Goal: Task Accomplishment & Management: Manage account settings

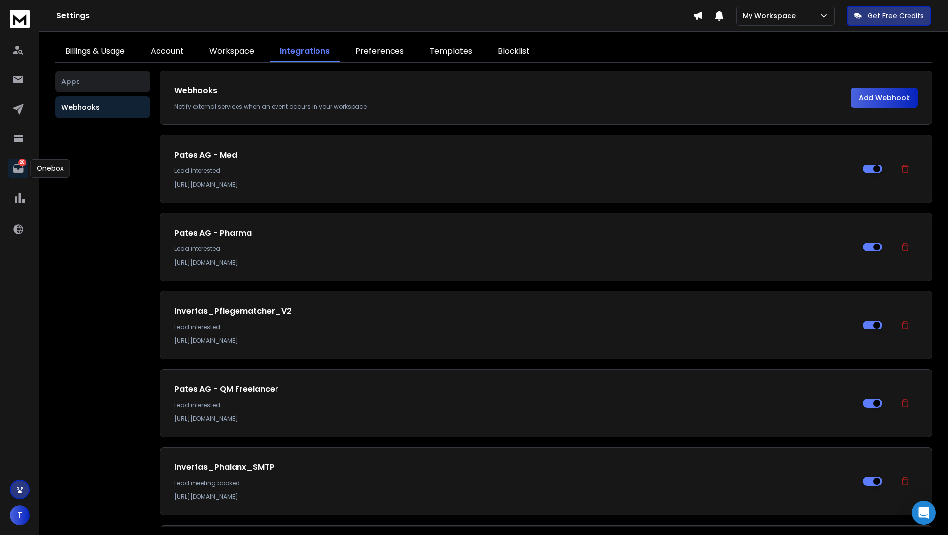
click at [19, 159] on link "26" at bounding box center [18, 169] width 20 height 20
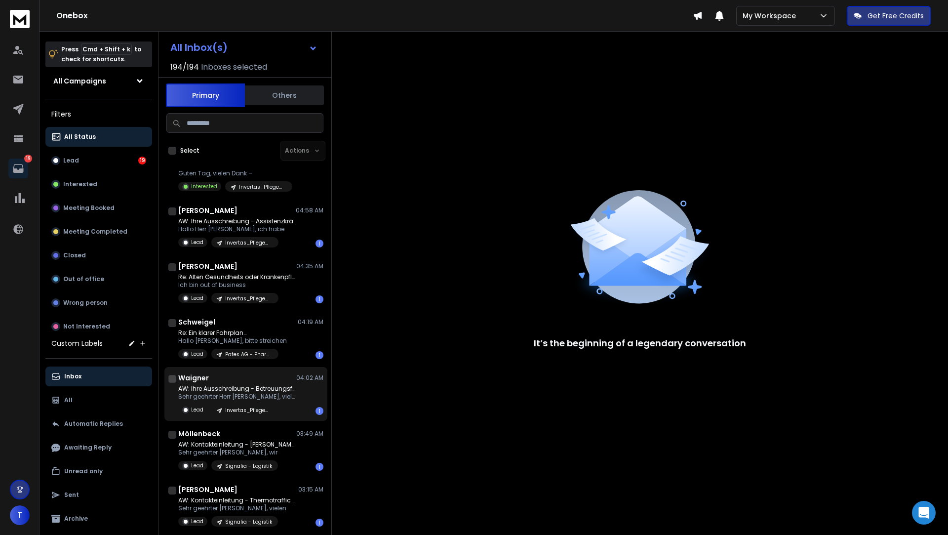
scroll to position [645, 0]
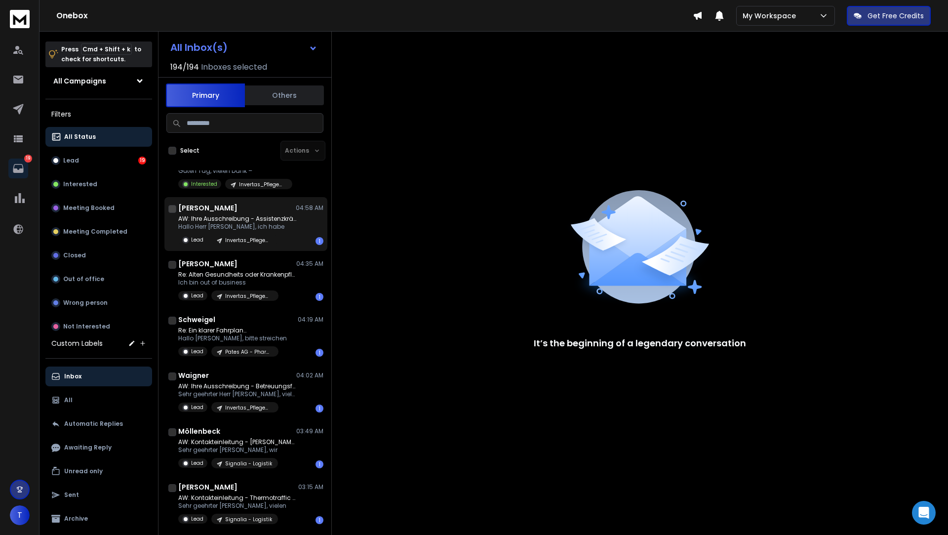
click at [301, 232] on div "AW: Ihre Ausschreibung - Assistenzkräfte Hallo Herr Ulpts, ich habe Lead Invert…" at bounding box center [250, 230] width 145 height 30
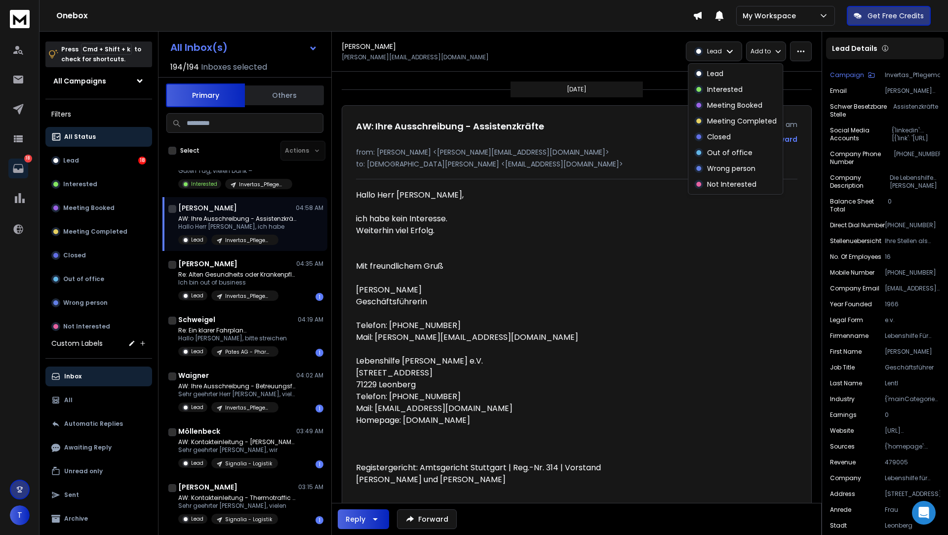
click at [716, 56] on div "Lead" at bounding box center [713, 51] width 55 height 19
click at [700, 183] on span at bounding box center [698, 184] width 9 height 9
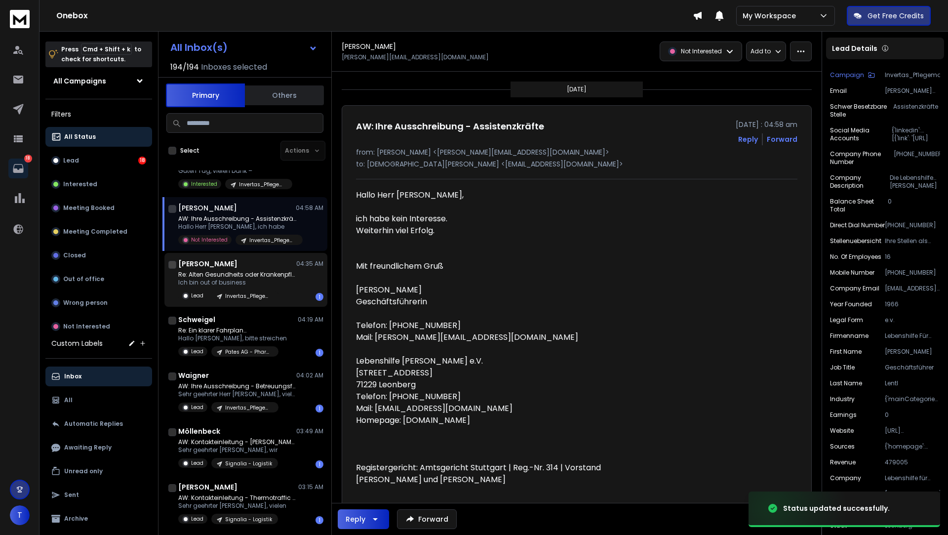
click at [226, 273] on p "Re: Alten Gesundheits oder Krankenpfleger" at bounding box center [237, 275] width 119 height 8
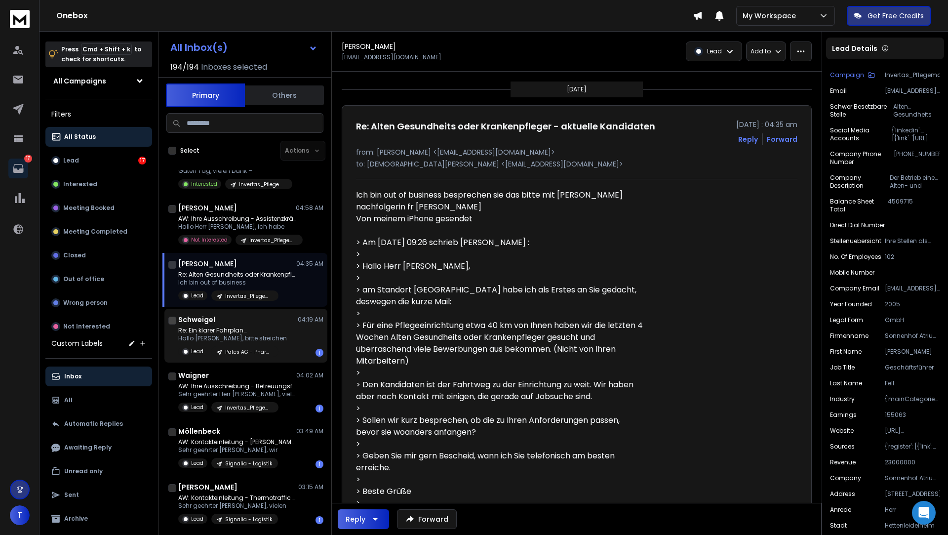
click at [224, 344] on div "Re: Ein klarer Fahrplan… [PERSON_NAME] [PERSON_NAME], bitte streichen Lead Pate…" at bounding box center [232, 341] width 109 height 30
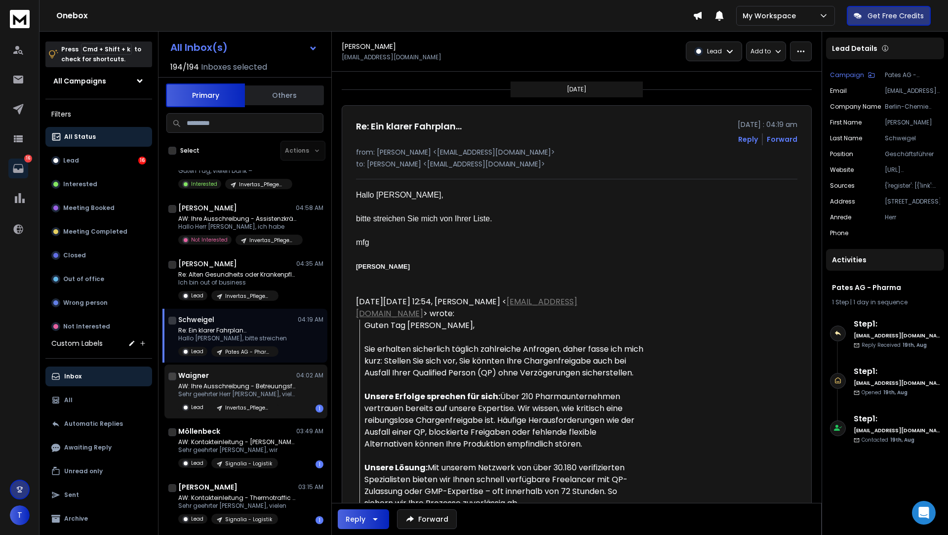
click at [268, 388] on p "AW: Ihre Ausschreibung - Betreuungsfachkräfte" at bounding box center [237, 386] width 119 height 8
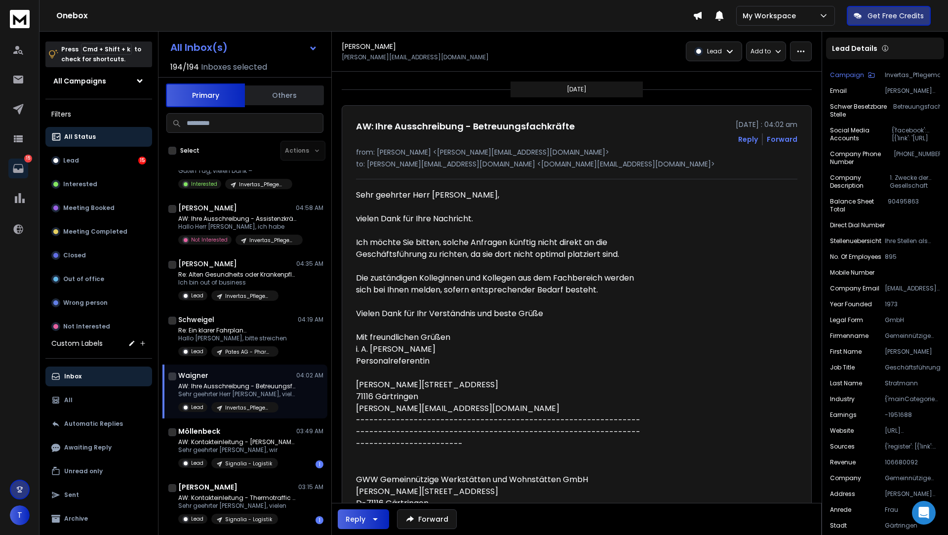
click at [719, 54] on p "Lead" at bounding box center [714, 51] width 15 height 8
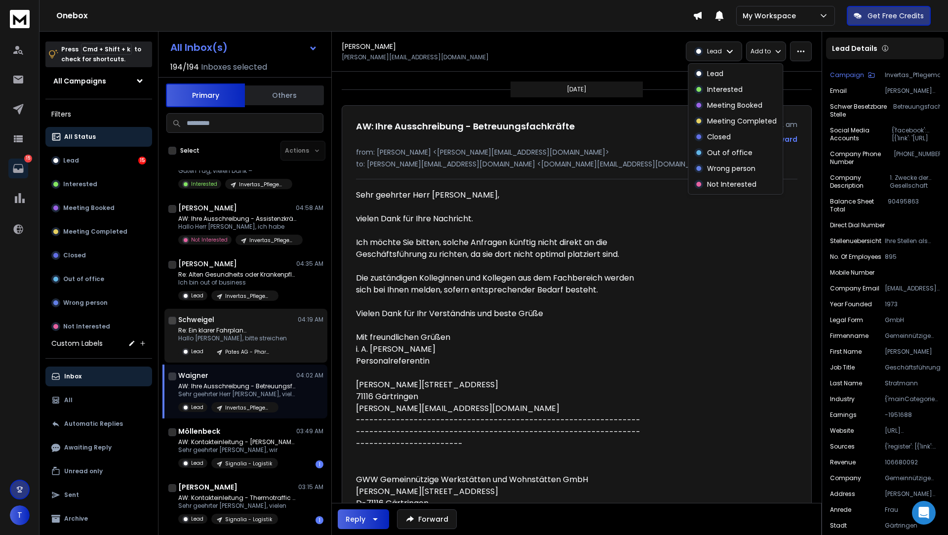
click at [281, 334] on div "Re: Ein klarer Fahrplan… [PERSON_NAME] [PERSON_NAME], bitte streichen Lead Pate…" at bounding box center [250, 341] width 145 height 30
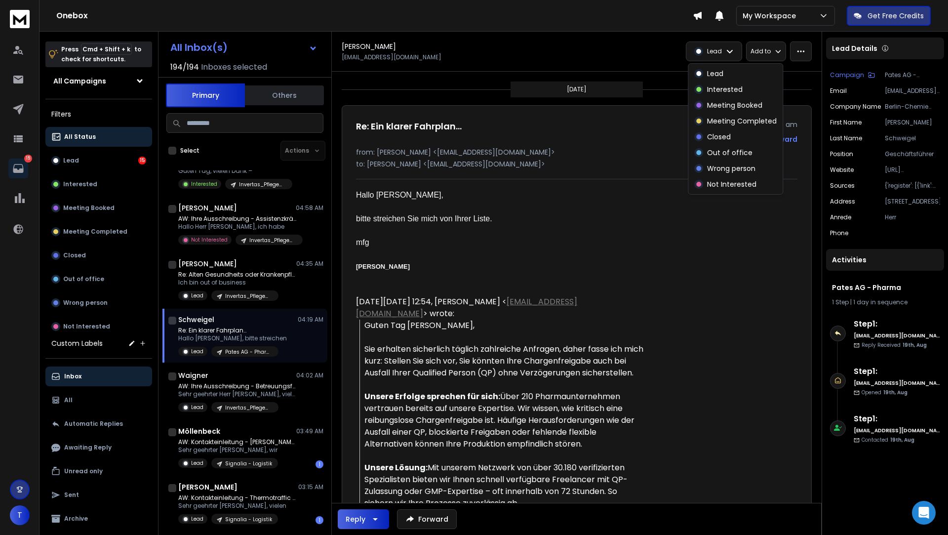
click at [726, 53] on div "Lead" at bounding box center [713, 51] width 55 height 19
click at [731, 189] on p "Not Interested" at bounding box center [731, 184] width 49 height 10
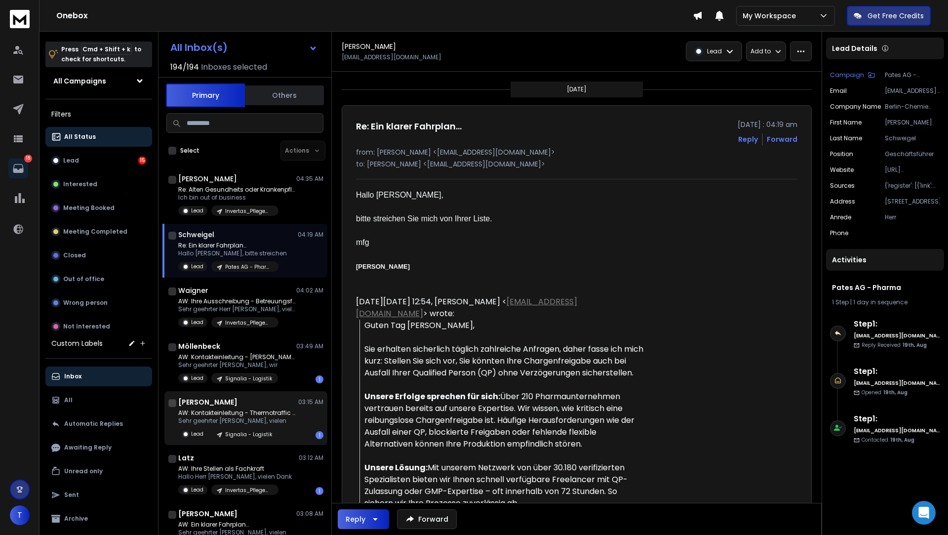
scroll to position [755, 0]
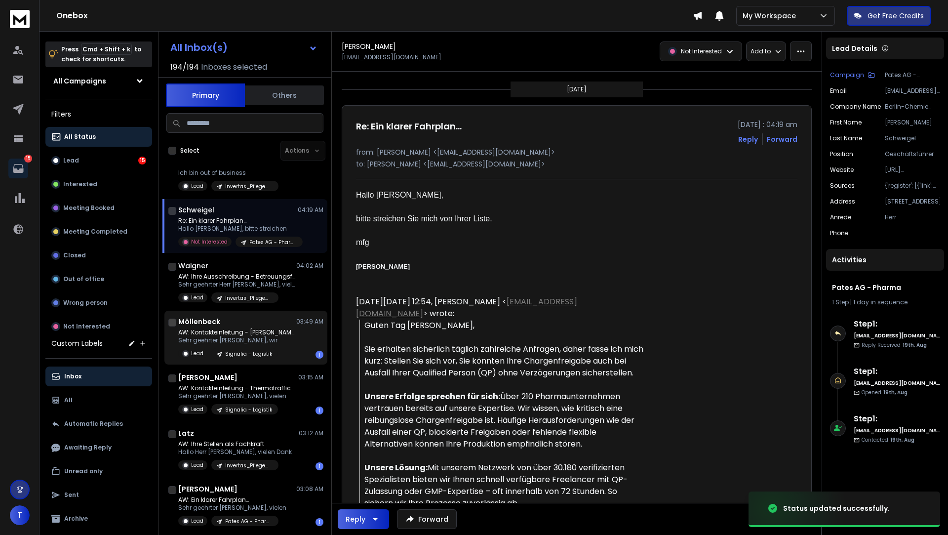
click at [282, 331] on p "AW: Kontakteinleitung - [PERSON_NAME]" at bounding box center [237, 332] width 119 height 8
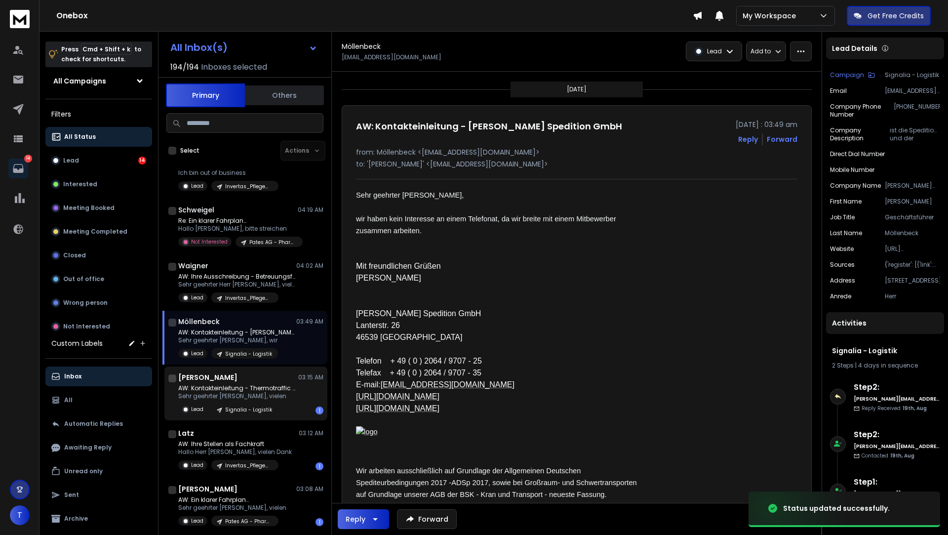
click at [274, 366] on div "[PERSON_NAME] 03:15 AM AW: Kontakteinleitung - Thermotraffic GmbH Sehr geehrter…" at bounding box center [245, 393] width 163 height 54
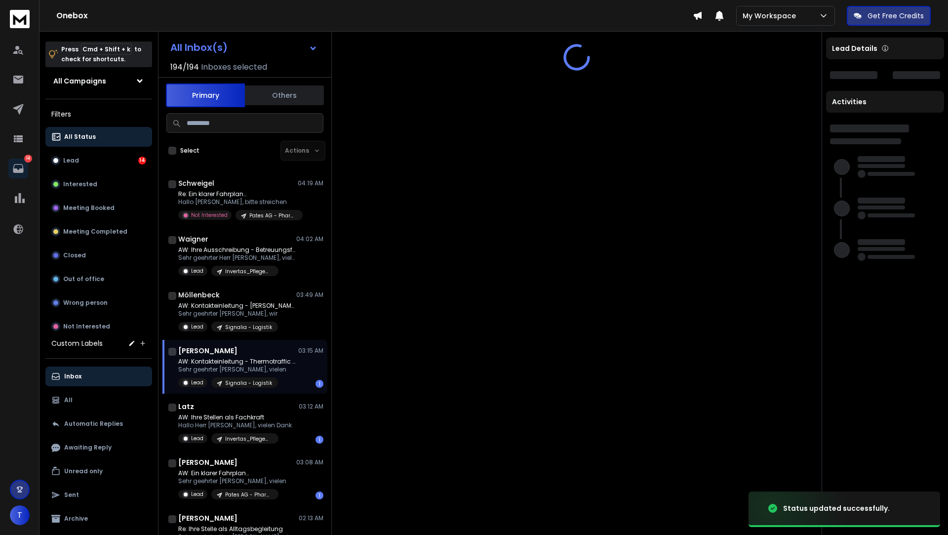
scroll to position [784, 0]
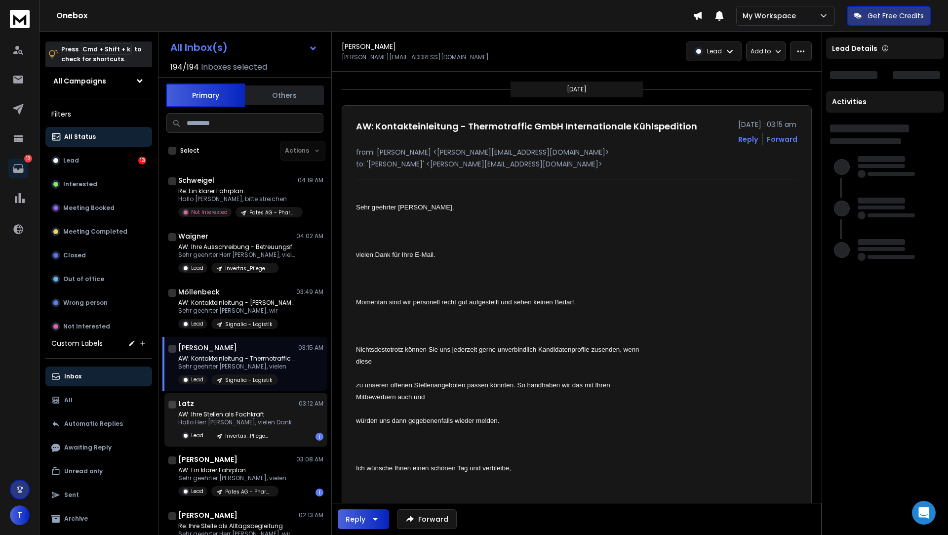
click at [258, 424] on p "Hallo Herr [PERSON_NAME], vielen Dank" at bounding box center [235, 422] width 114 height 8
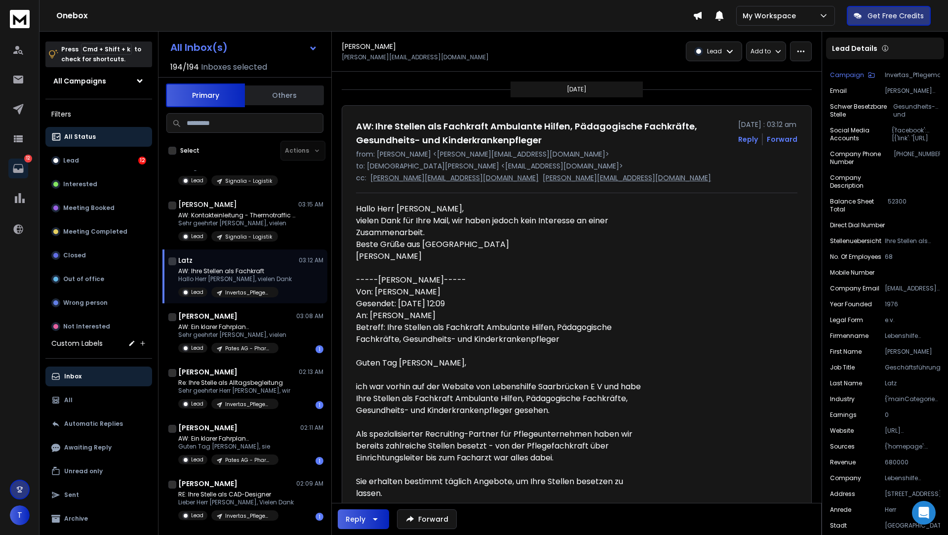
scroll to position [936, 0]
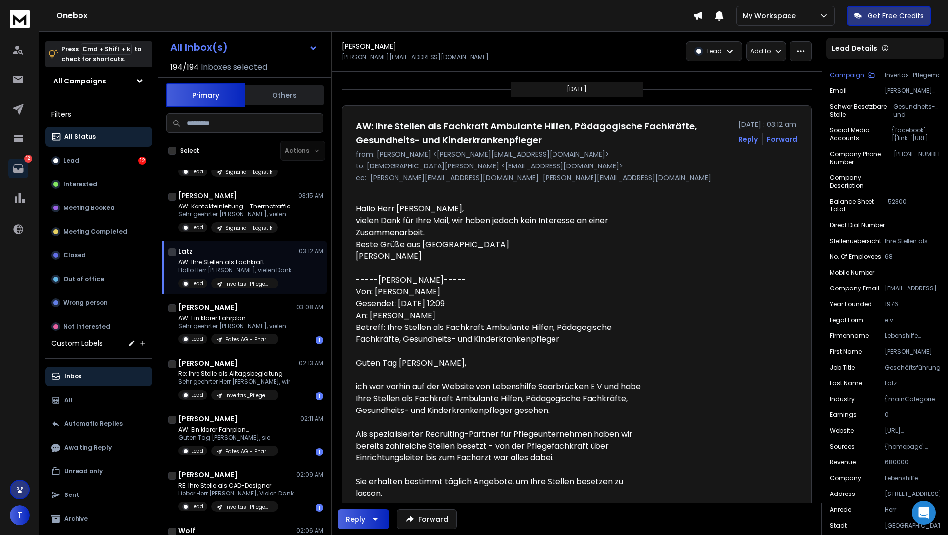
click at [715, 63] on div "[PERSON_NAME] [PERSON_NAME] [PERSON_NAME][EMAIL_ADDRESS][DOMAIN_NAME] [PERSON_N…" at bounding box center [577, 52] width 490 height 40
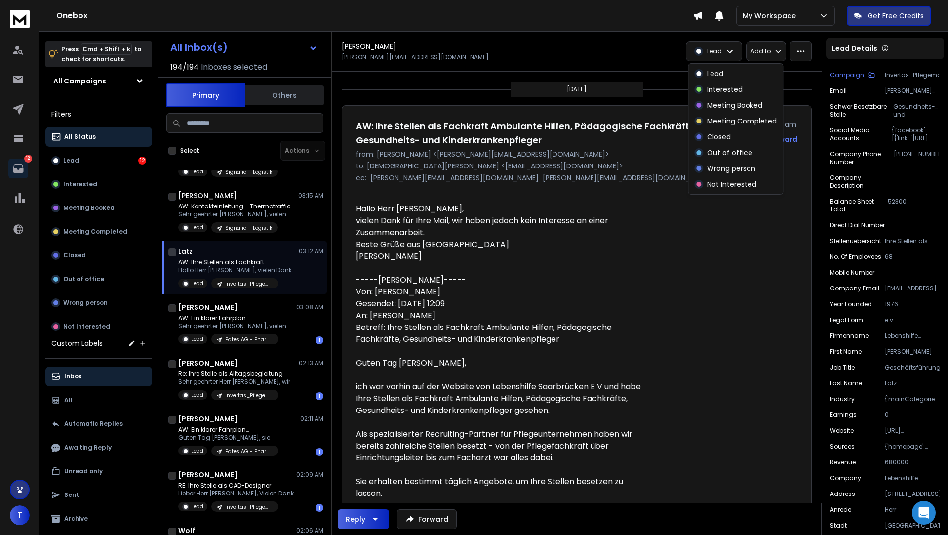
click at [715, 60] on div "Lead" at bounding box center [713, 51] width 55 height 19
click at [717, 183] on p "Not Interested" at bounding box center [731, 184] width 49 height 10
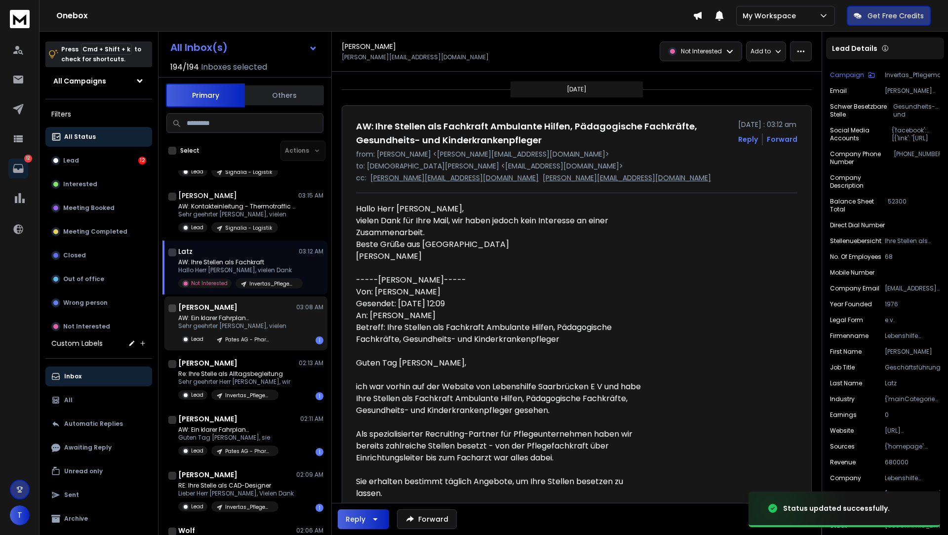
click at [292, 312] on div "[PERSON_NAME] 03:08 AM" at bounding box center [250, 307] width 145 height 10
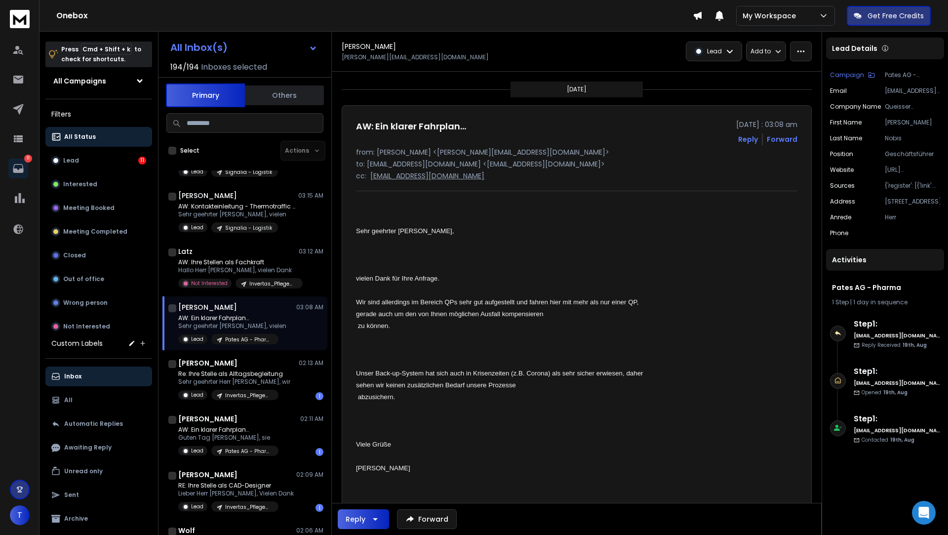
click at [487, 323] on p "Wir sind allerdings im Bereich QPs sehr gut aufgestellt und fahren hier mit meh…" at bounding box center [500, 314] width 288 height 36
click at [499, 327] on p "Wir sind allerdings im Bereich QPs sehr gut aufgestellt und fahren hier mit meh…" at bounding box center [500, 314] width 288 height 36
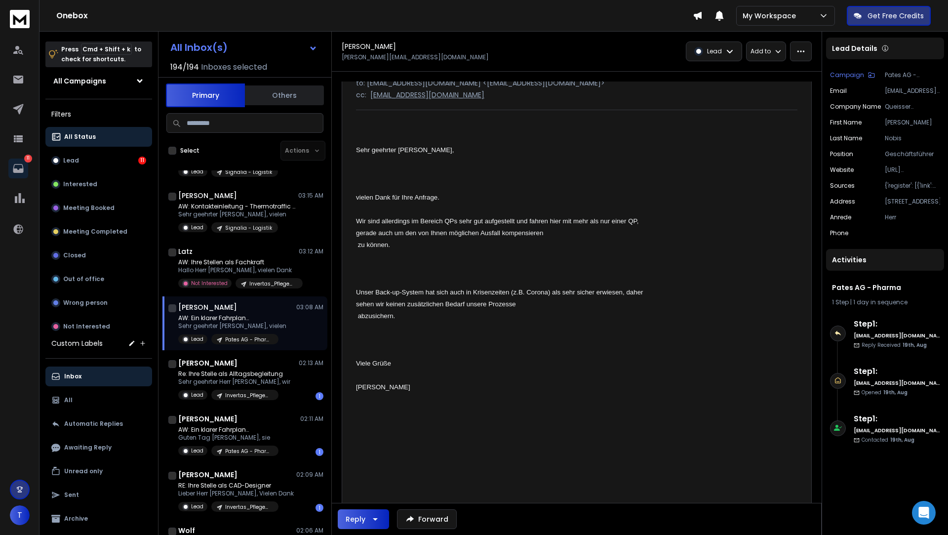
scroll to position [0, 0]
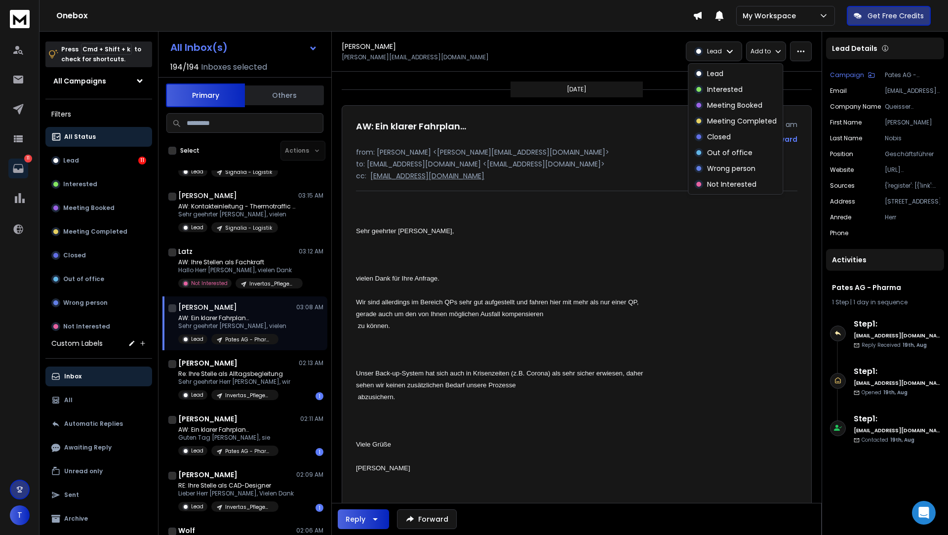
click at [731, 51] on icon at bounding box center [730, 51] width 8 height 8
click at [706, 184] on div "Not Interested" at bounding box center [725, 184] width 62 height 10
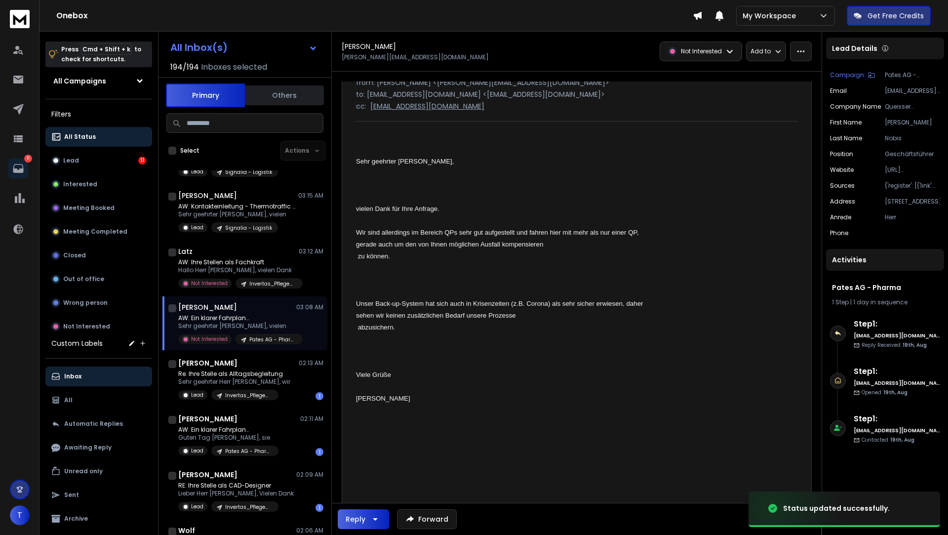
scroll to position [78, 0]
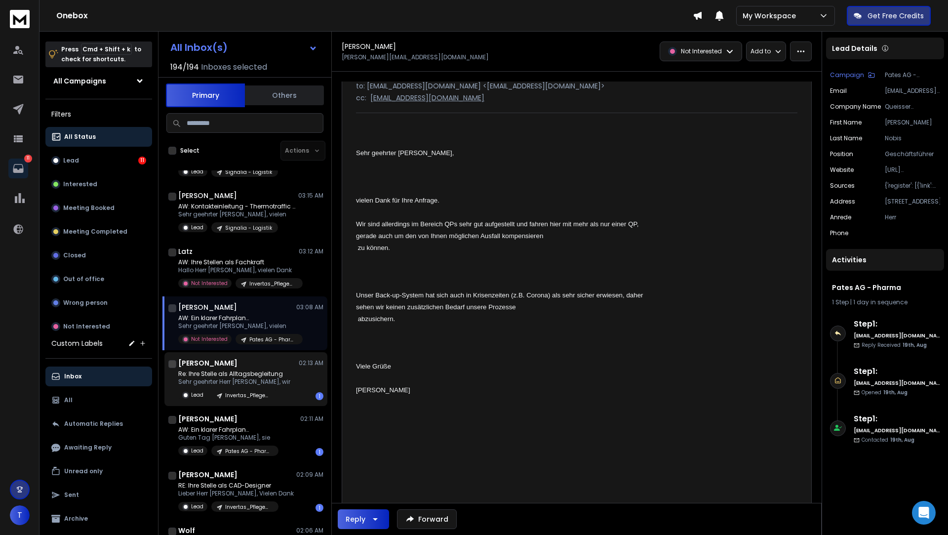
click at [264, 372] on p "Re: Ihre Stelle als Alltagsbegleitung" at bounding box center [234, 374] width 112 height 8
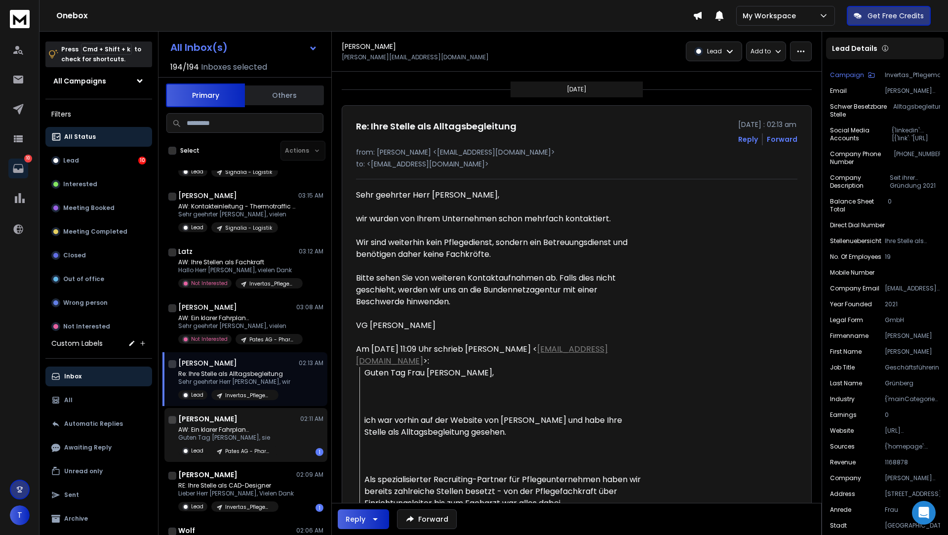
click at [292, 415] on div "[PERSON_NAME] 02:11 AM" at bounding box center [250, 419] width 145 height 10
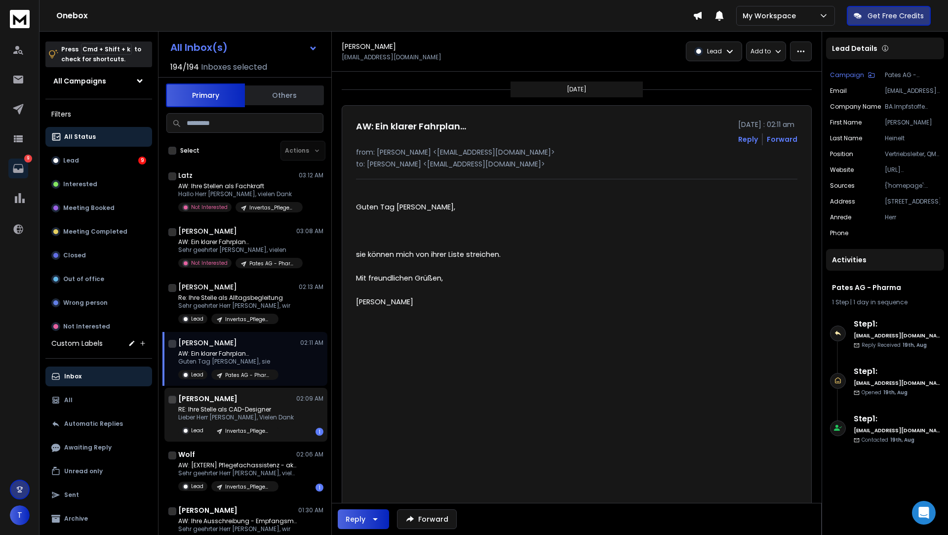
scroll to position [1013, 0]
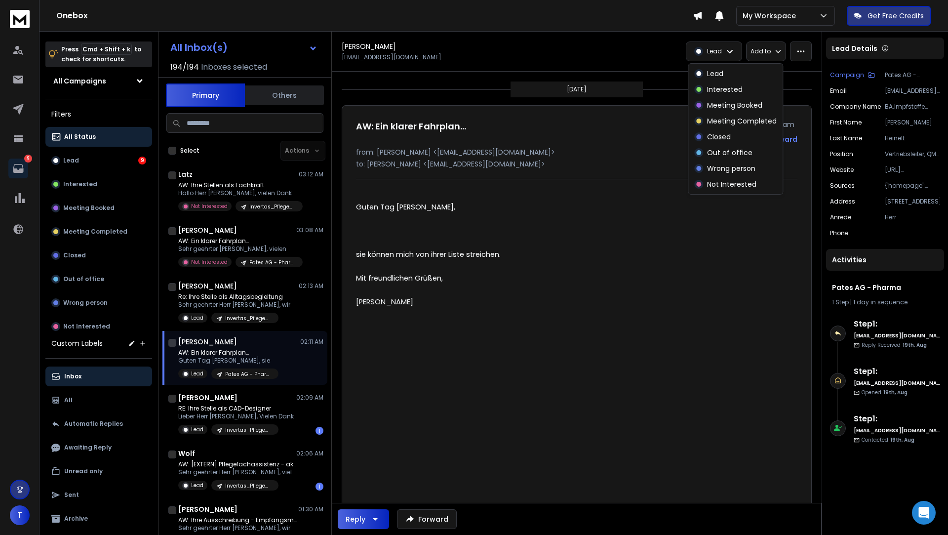
click at [720, 47] on p "Lead" at bounding box center [714, 51] width 15 height 8
click at [723, 186] on p "Not Interested" at bounding box center [731, 184] width 49 height 10
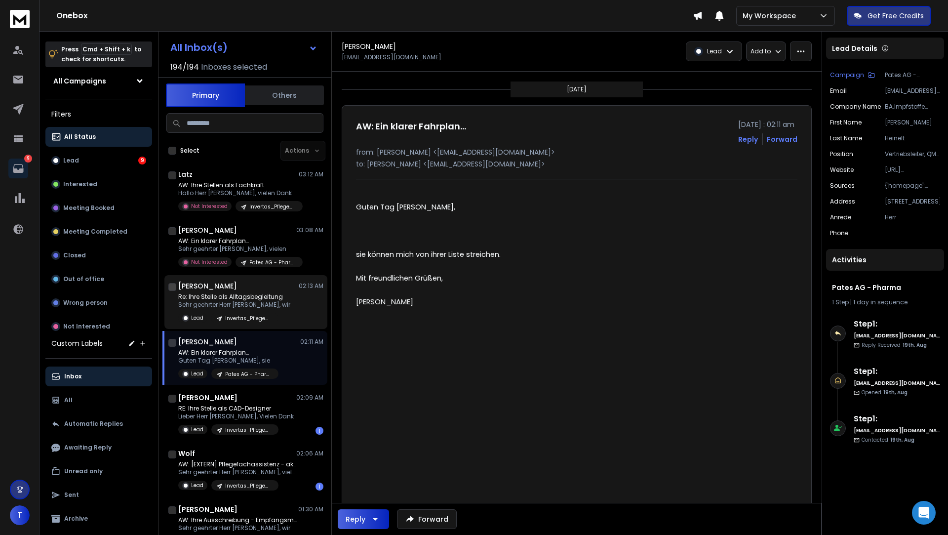
click at [295, 283] on div "[PERSON_NAME] 02:13 AM" at bounding box center [250, 286] width 145 height 10
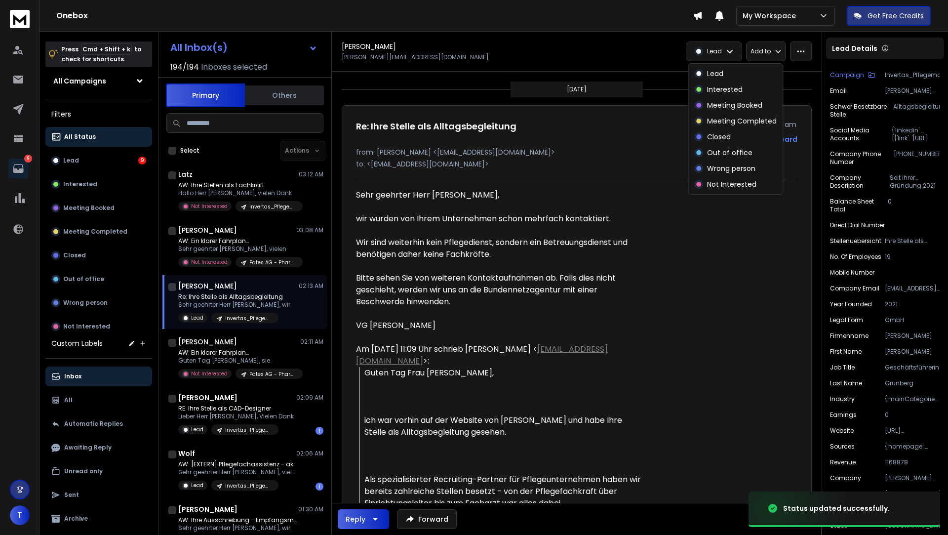
click at [709, 49] on p "Lead" at bounding box center [714, 51] width 15 height 8
click at [705, 185] on div "Not Interested" at bounding box center [725, 184] width 62 height 10
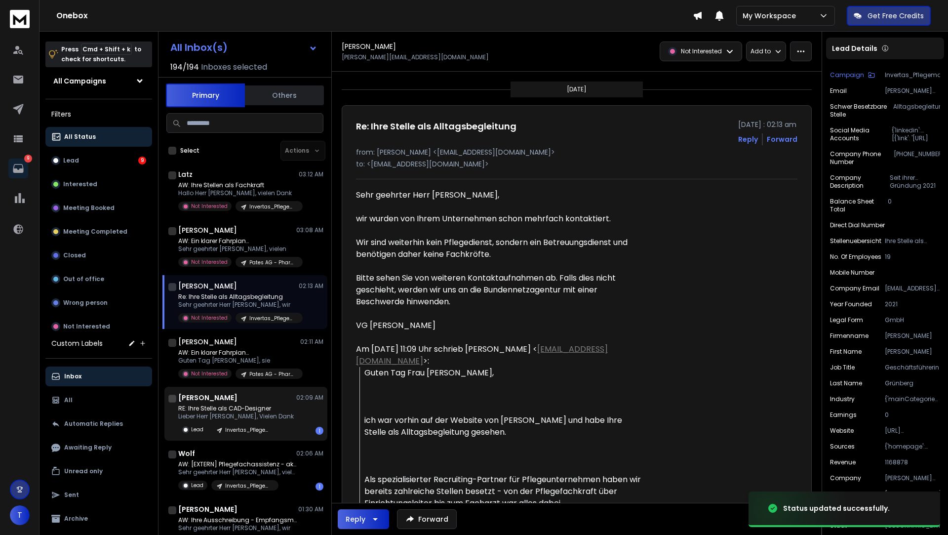
click at [241, 401] on div "[PERSON_NAME] 02:09 AM" at bounding box center [250, 398] width 145 height 10
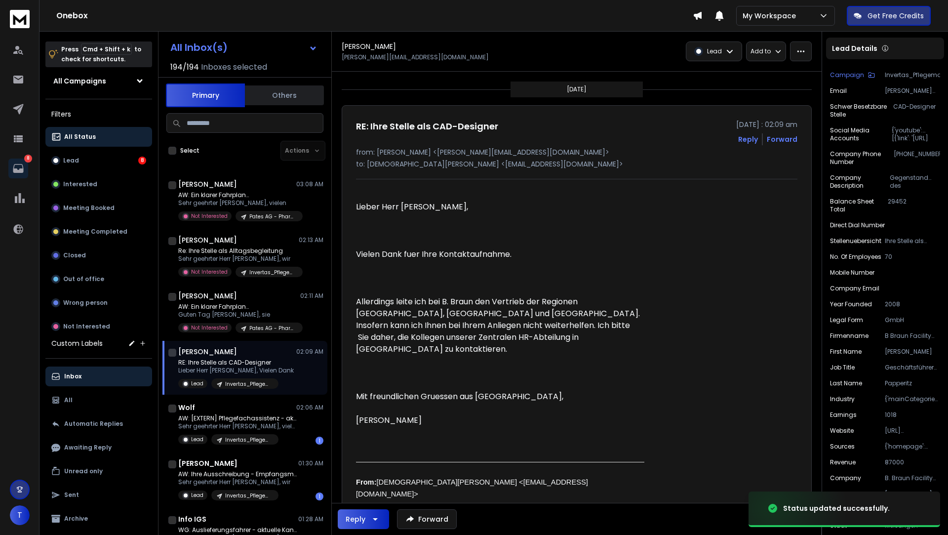
scroll to position [1061, 0]
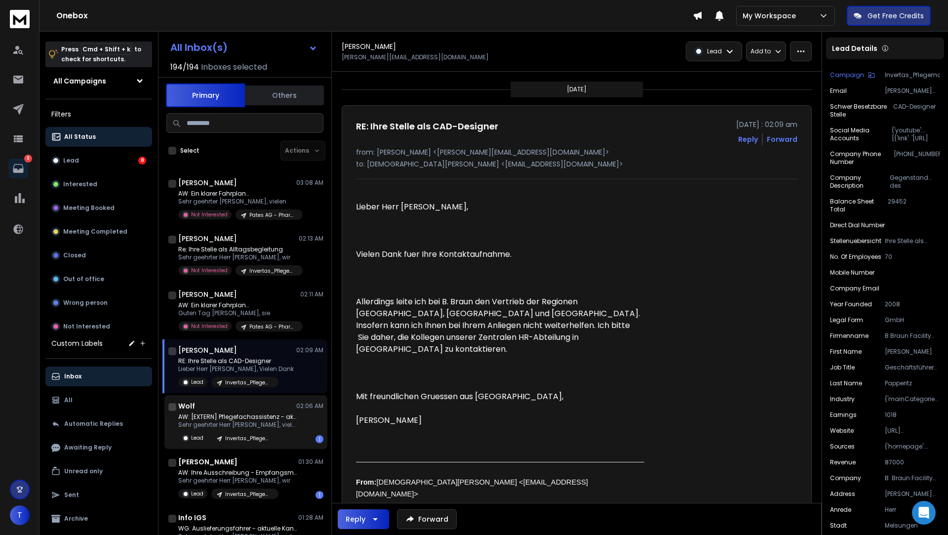
click at [231, 417] on p "AW: [EXTERN] Pflegefachassistenz - aktuelle" at bounding box center [237, 417] width 119 height 8
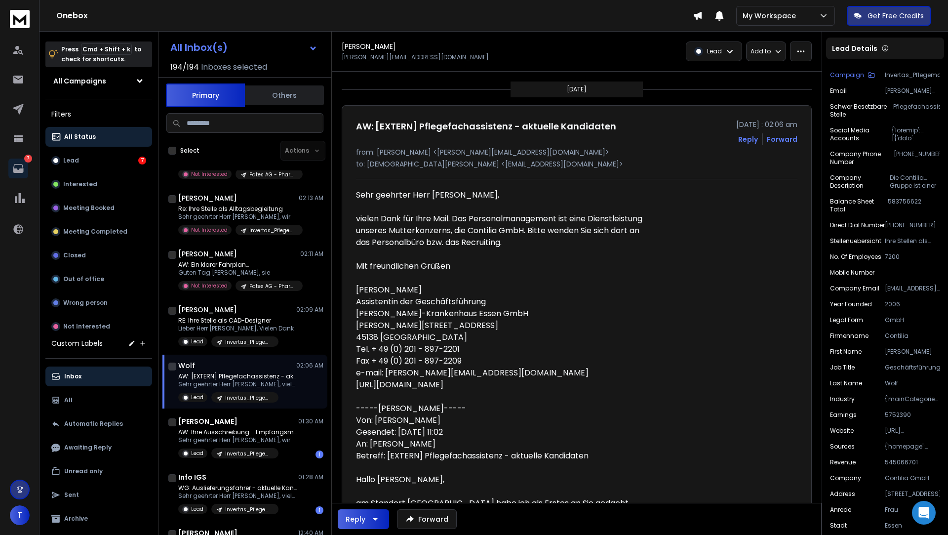
scroll to position [1108, 0]
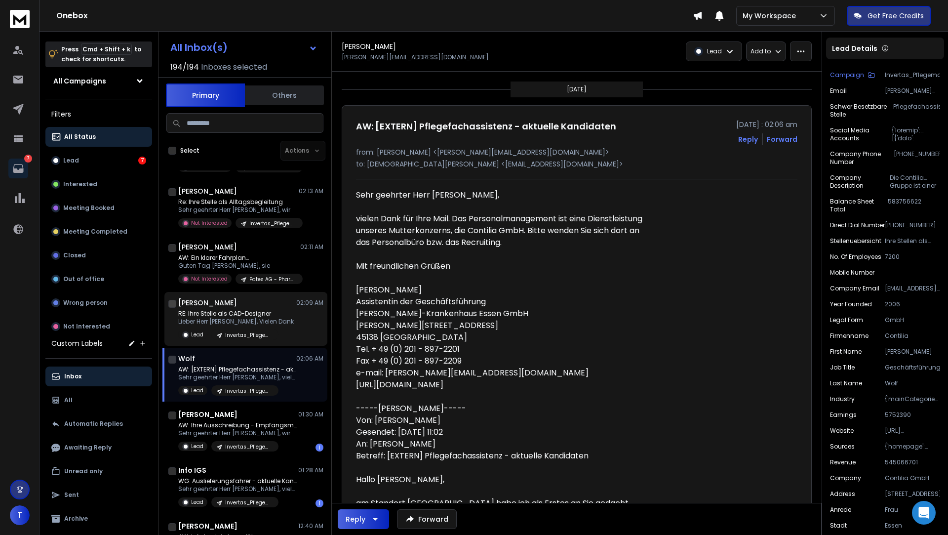
click at [249, 332] on p "Invertas_Pflegematcher_V2" at bounding box center [248, 334] width 47 height 7
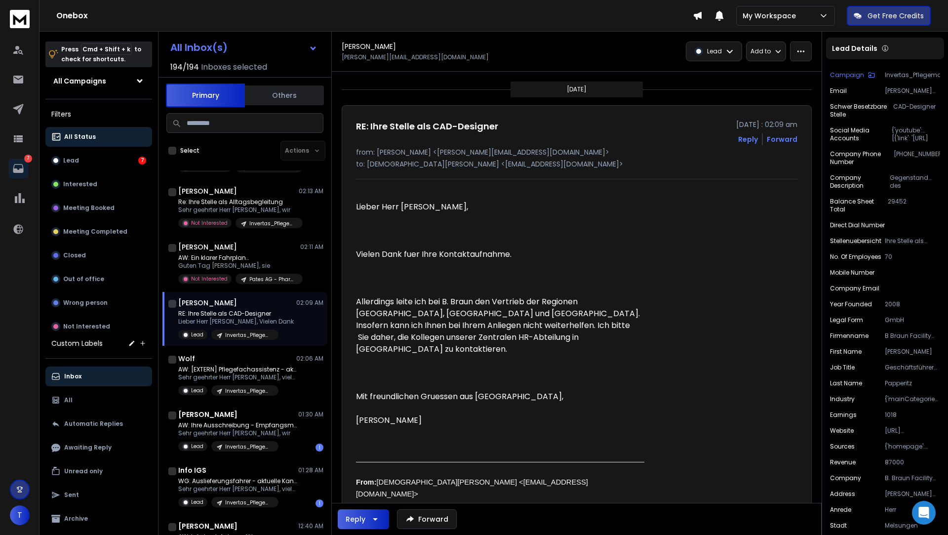
click at [727, 55] on div "Lead" at bounding box center [713, 51] width 55 height 19
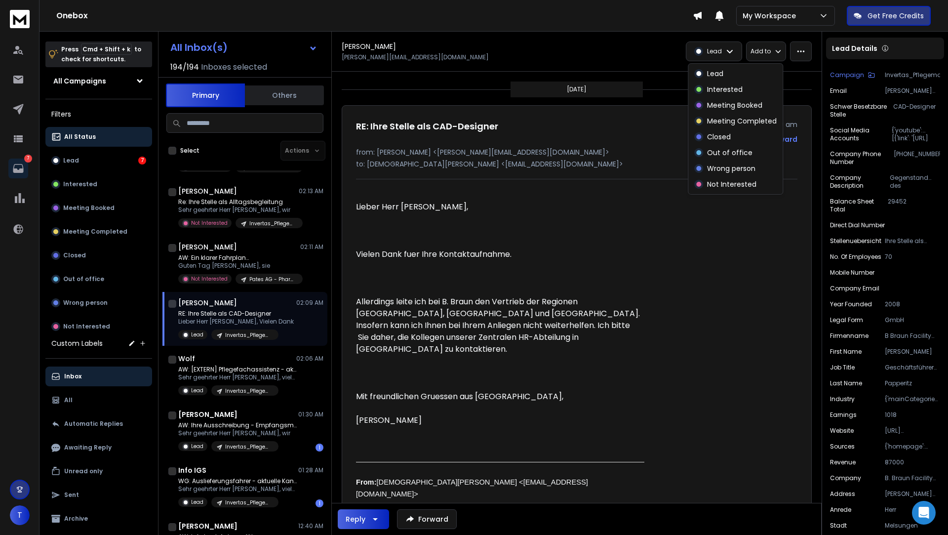
click at [367, 421] on span "[PERSON_NAME]" at bounding box center [389, 419] width 66 height 11
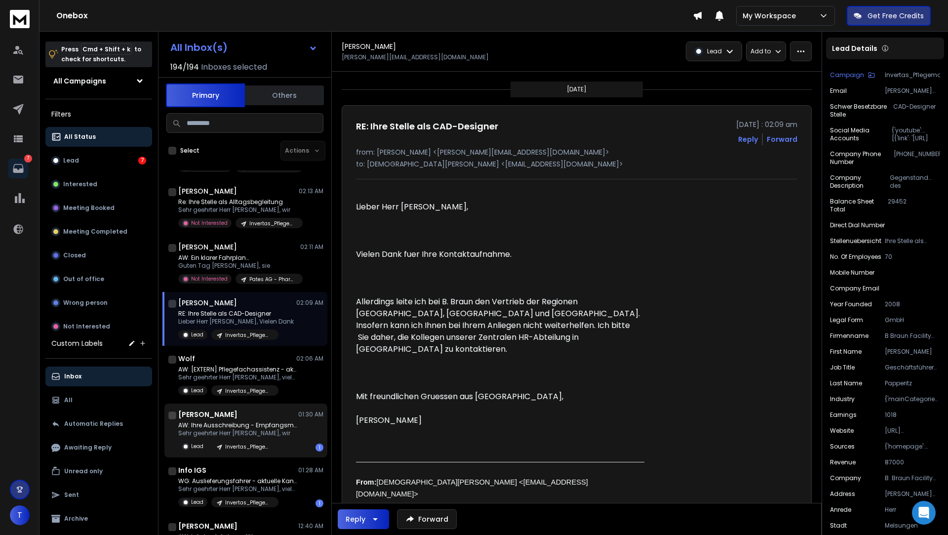
click at [257, 420] on div "Otte 01:30 AM AW: Ihre Ausschreibung - Empfangsmitarbeiter Sehr geehrter Herr U…" at bounding box center [250, 430] width 145 height 42
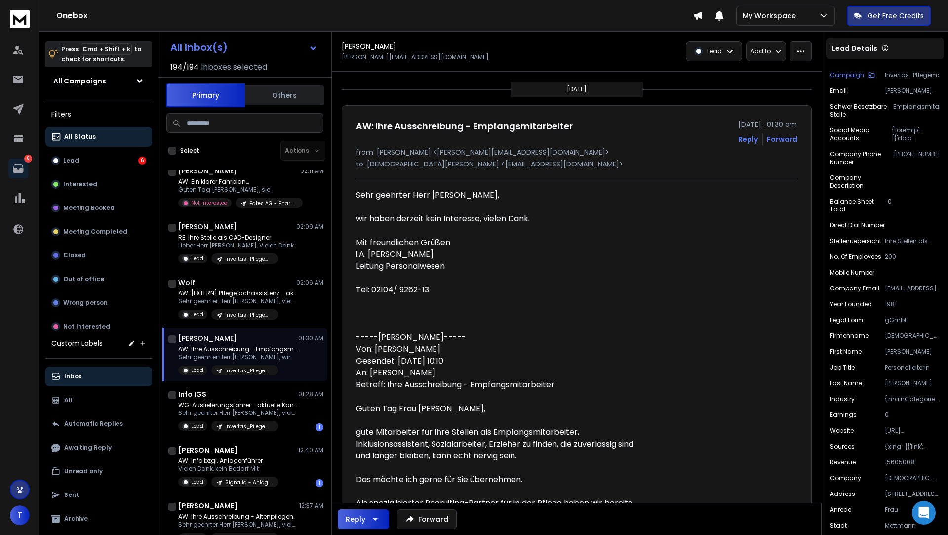
scroll to position [1188, 0]
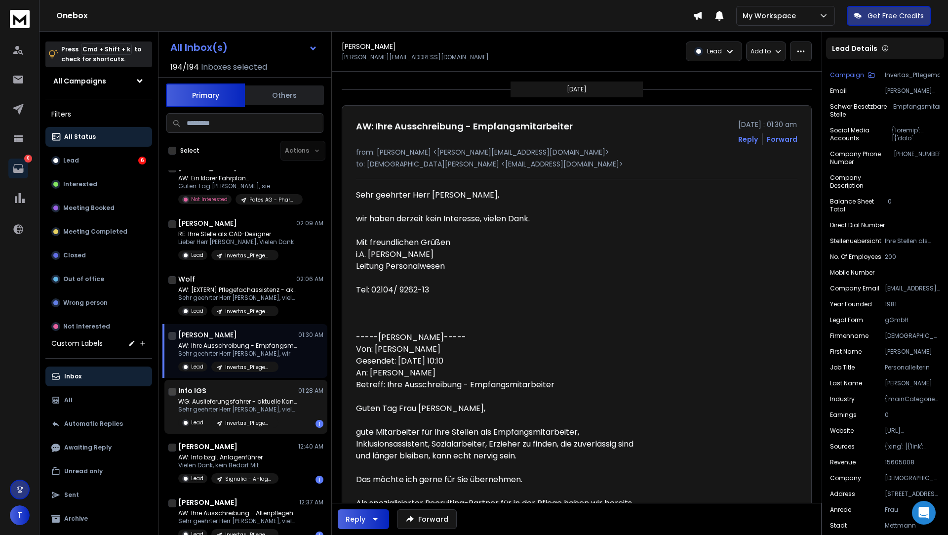
click at [286, 410] on p "Sehr geehrter Herr [PERSON_NAME], vielen" at bounding box center [237, 409] width 119 height 8
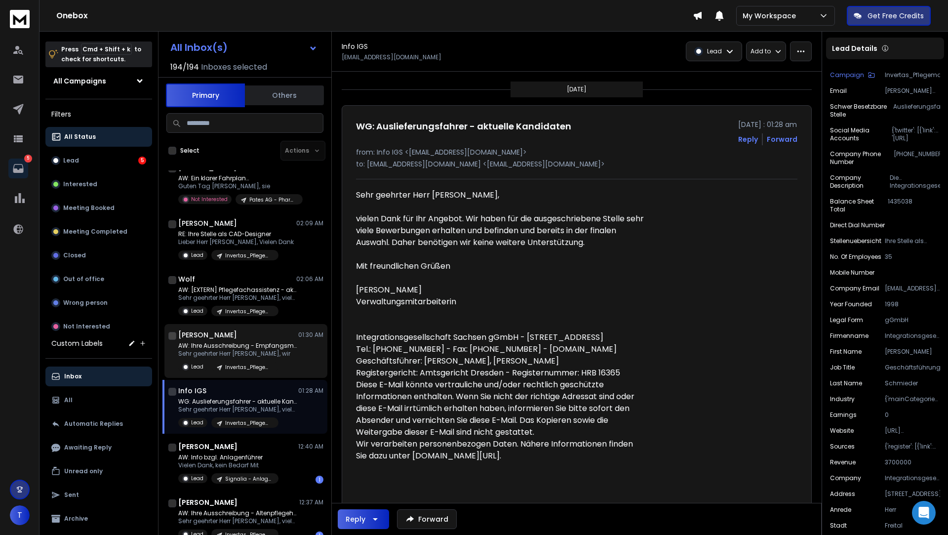
click at [281, 364] on div "Lead Invertas_Pflegematcher_V2" at bounding box center [237, 366] width 119 height 10
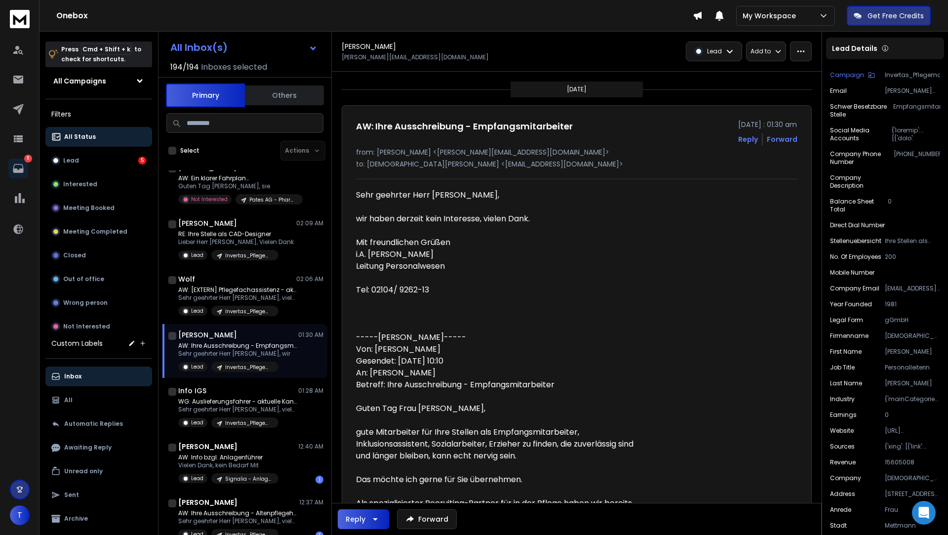
click at [732, 48] on icon at bounding box center [730, 51] width 8 height 8
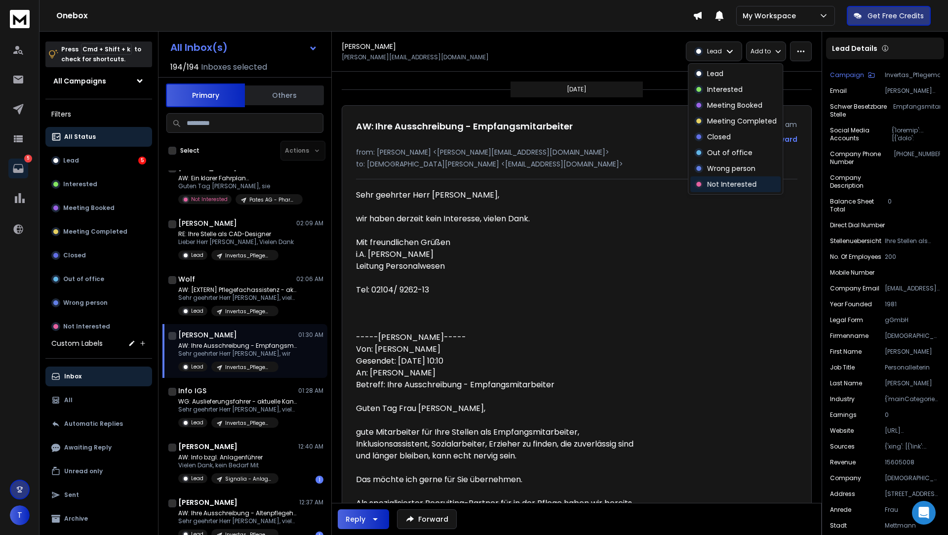
click at [721, 184] on p "Not Interested" at bounding box center [731, 184] width 49 height 10
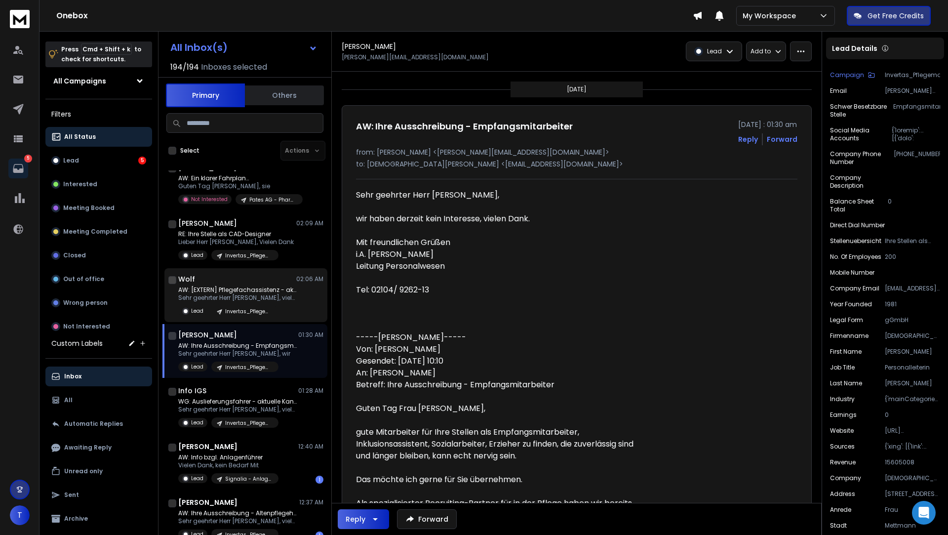
click at [290, 300] on p "Sehr geehrter Herr [PERSON_NAME], vielen" at bounding box center [237, 298] width 119 height 8
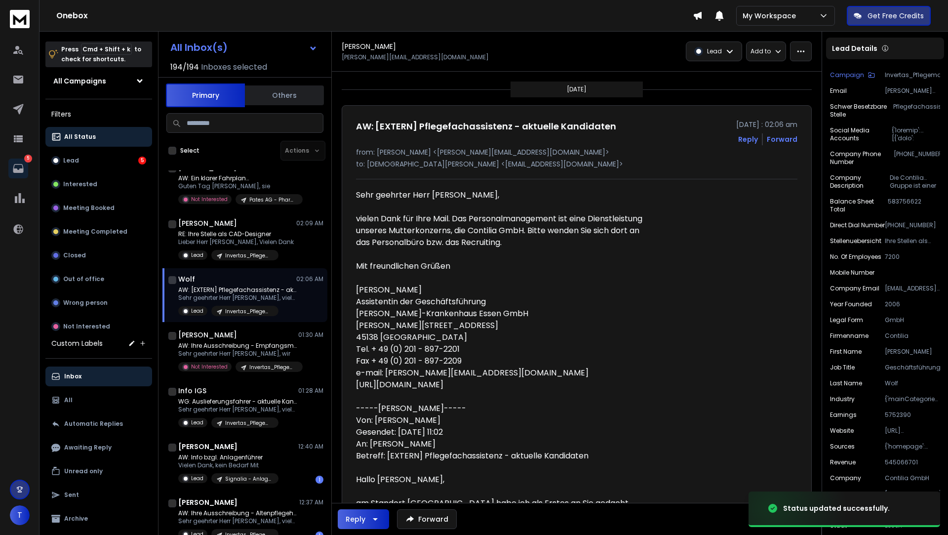
click at [712, 39] on div "[PERSON_NAME] [PERSON_NAME] [PERSON_NAME][EMAIL_ADDRESS][DOMAIN_NAME] [PERSON_N…" at bounding box center [577, 52] width 490 height 40
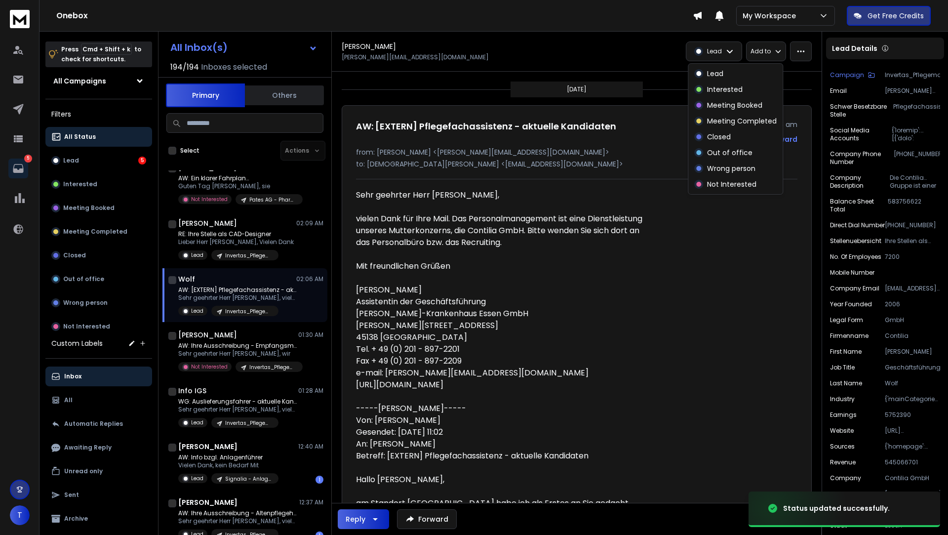
click at [712, 49] on p "Lead" at bounding box center [714, 51] width 15 height 8
click at [730, 166] on p "Wrong person" at bounding box center [731, 168] width 48 height 10
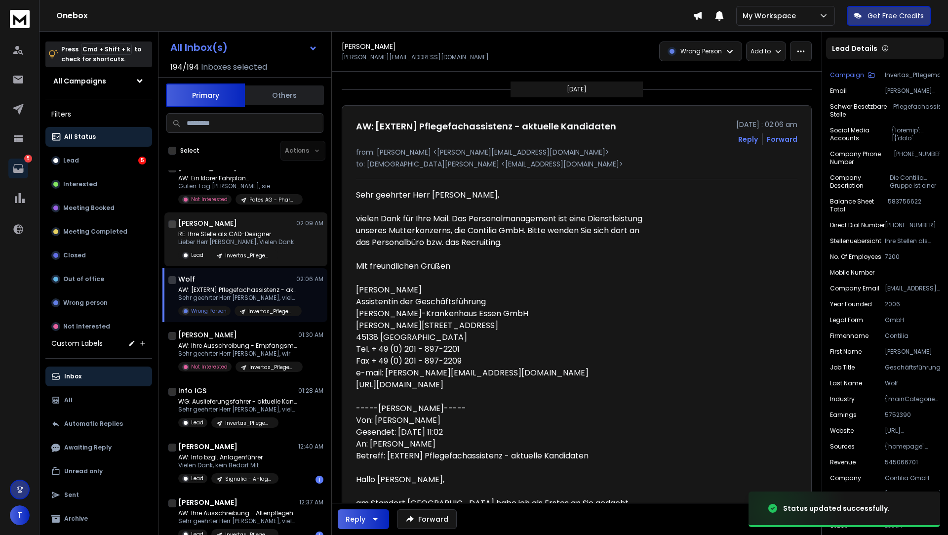
click at [242, 228] on div "[PERSON_NAME] 02:09 AM" at bounding box center [250, 223] width 145 height 10
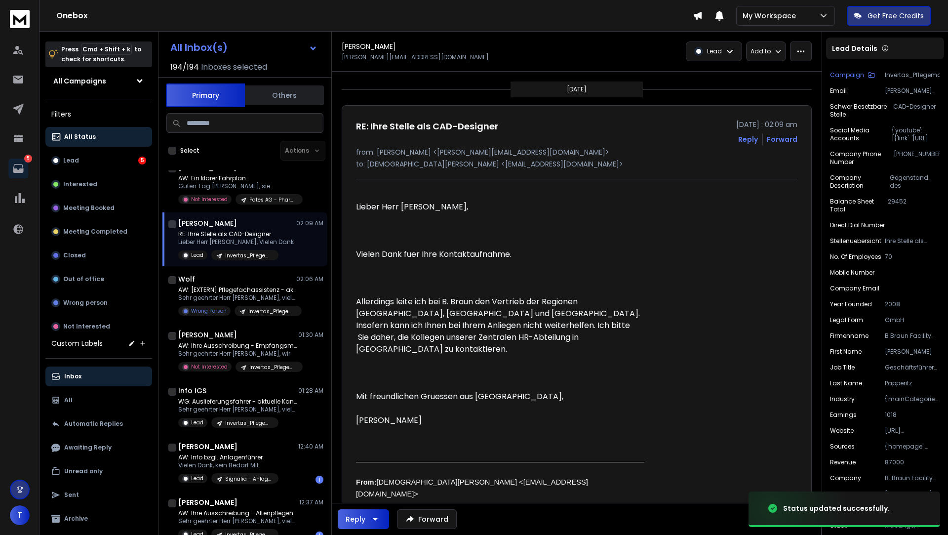
click at [714, 51] on p "Lead" at bounding box center [714, 51] width 15 height 8
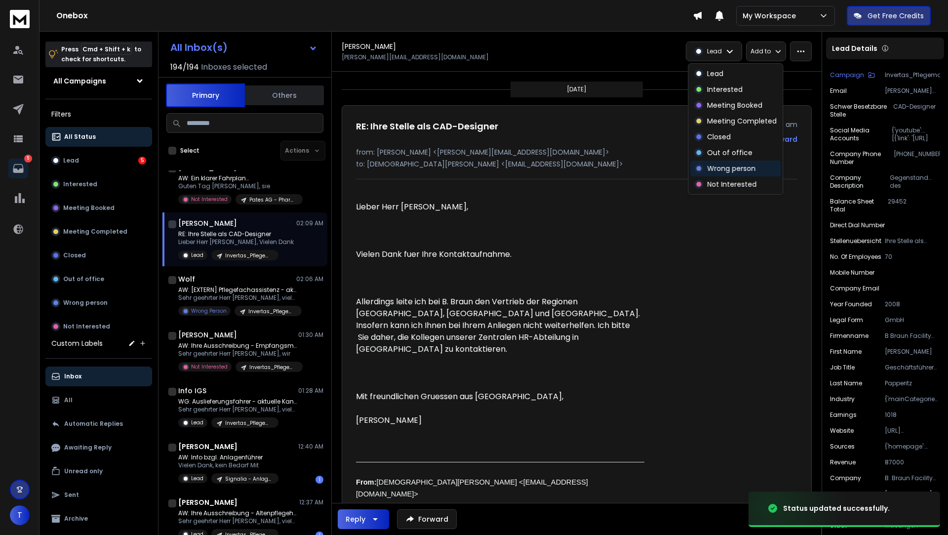
click at [706, 165] on div "Wrong person" at bounding box center [724, 168] width 61 height 10
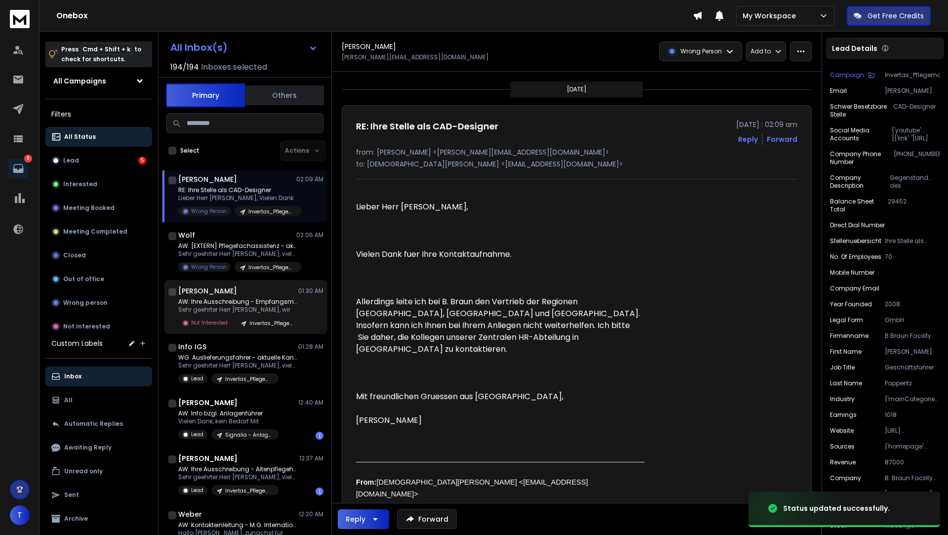
scroll to position [1250, 0]
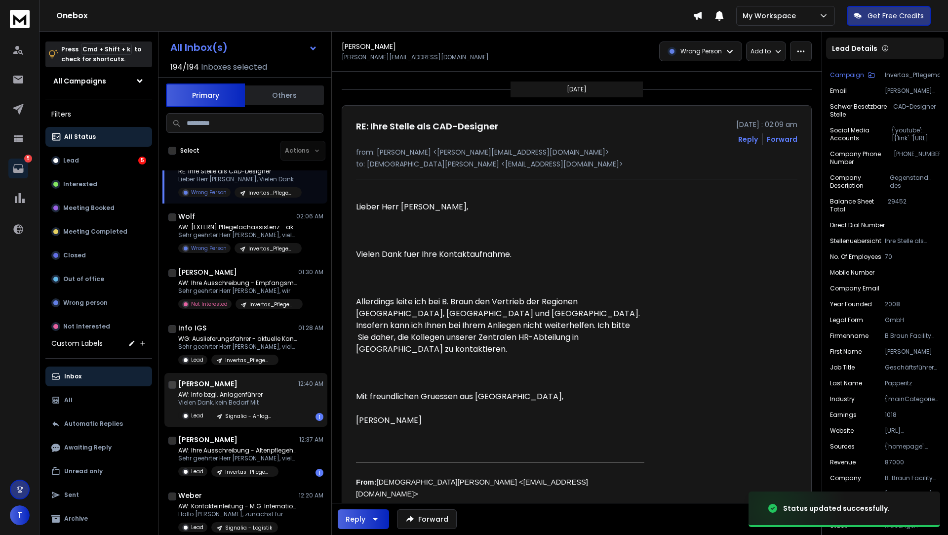
click at [280, 380] on div "[PERSON_NAME] 12:40 AM" at bounding box center [250, 384] width 145 height 10
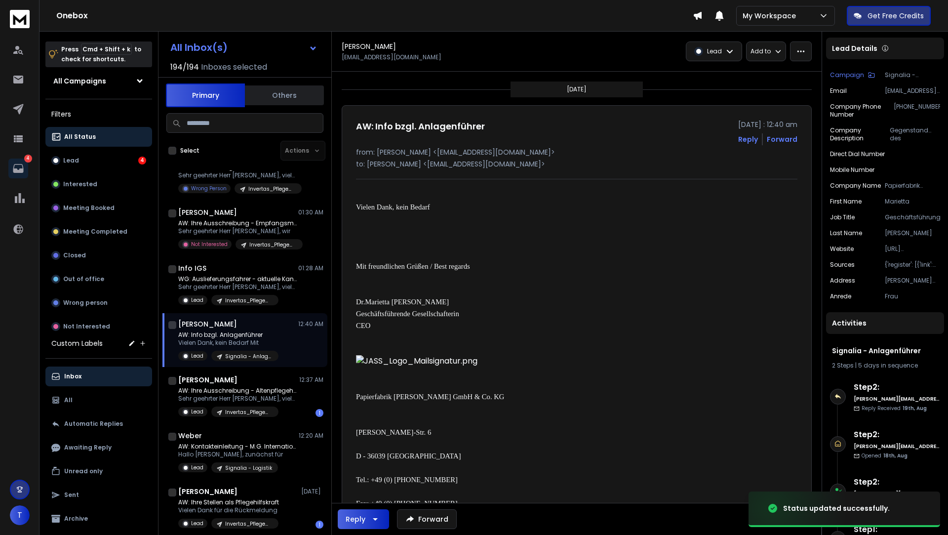
scroll to position [1315, 0]
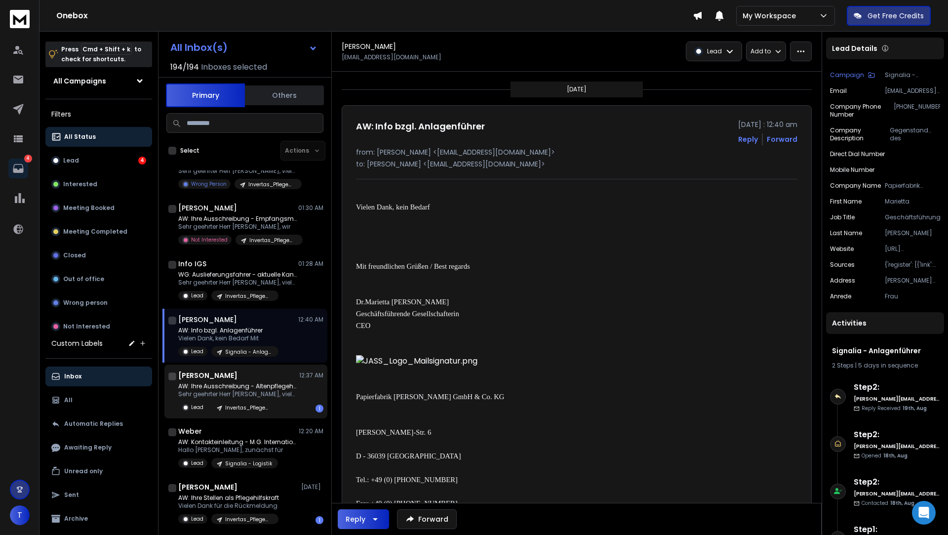
click at [287, 390] on p "Sehr geehrter Herr [PERSON_NAME], vielen" at bounding box center [237, 394] width 119 height 8
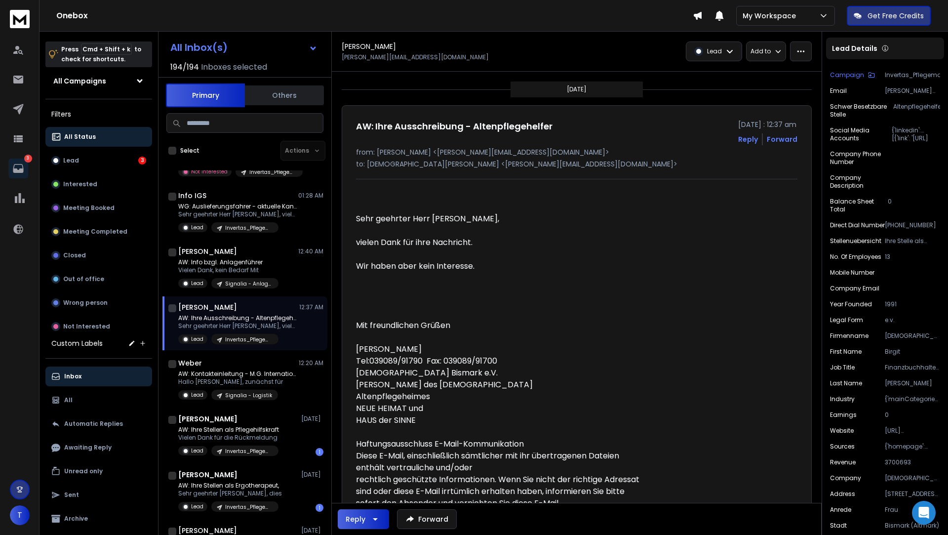
scroll to position [1406, 0]
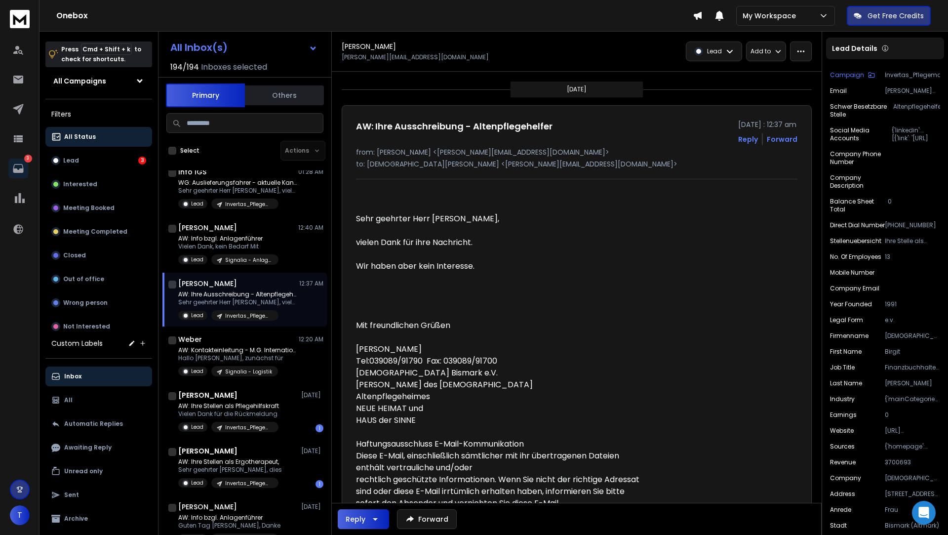
click at [718, 44] on div "Lead" at bounding box center [713, 51] width 55 height 19
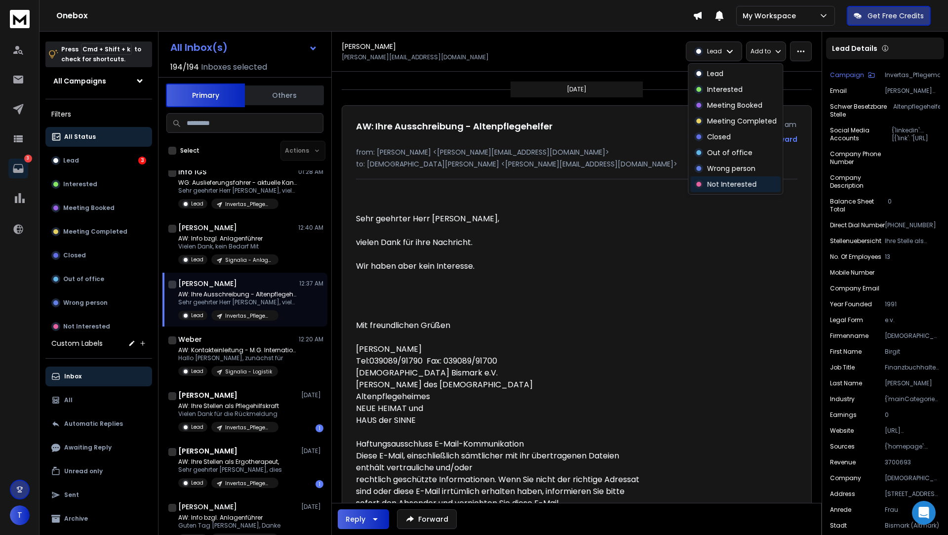
click at [725, 183] on p "Not Interested" at bounding box center [731, 184] width 49 height 10
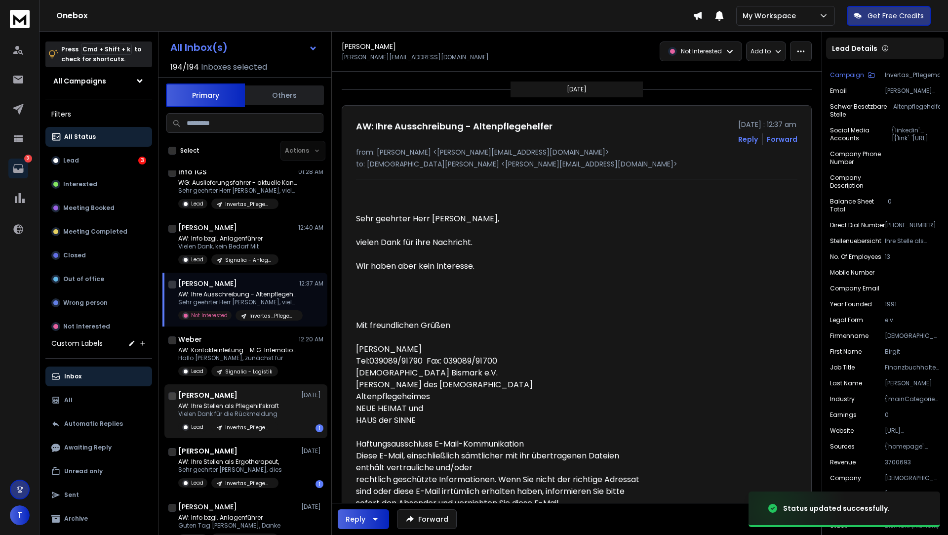
click at [265, 415] on p "Vielen Dank für die Rückmeldung" at bounding box center [228, 414] width 101 height 8
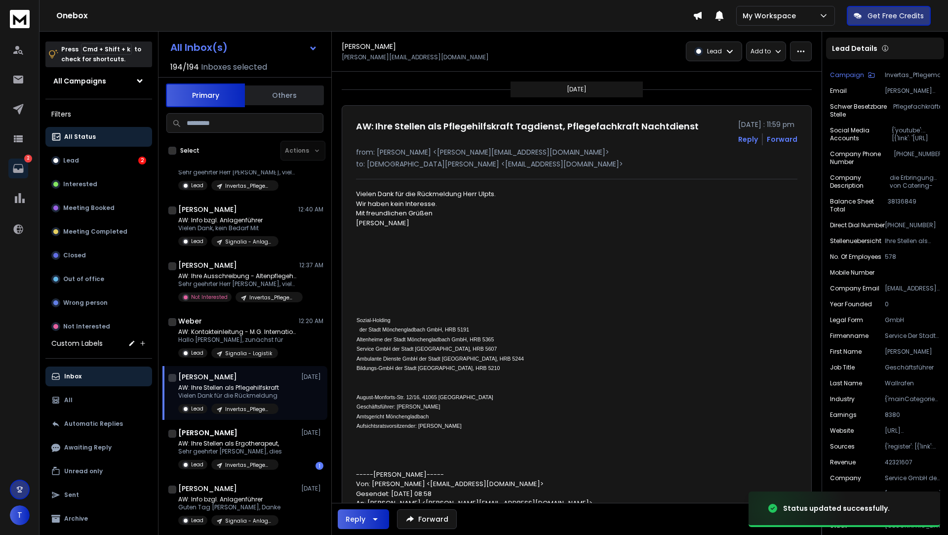
scroll to position [1444, 0]
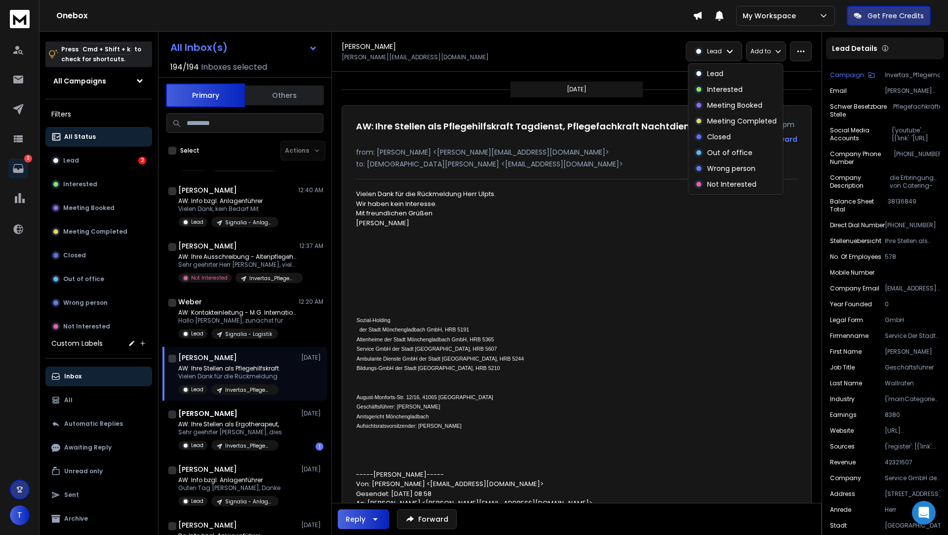
click at [713, 59] on div "Lead" at bounding box center [713, 51] width 55 height 19
click at [723, 175] on div "Wrong person" at bounding box center [735, 169] width 90 height 16
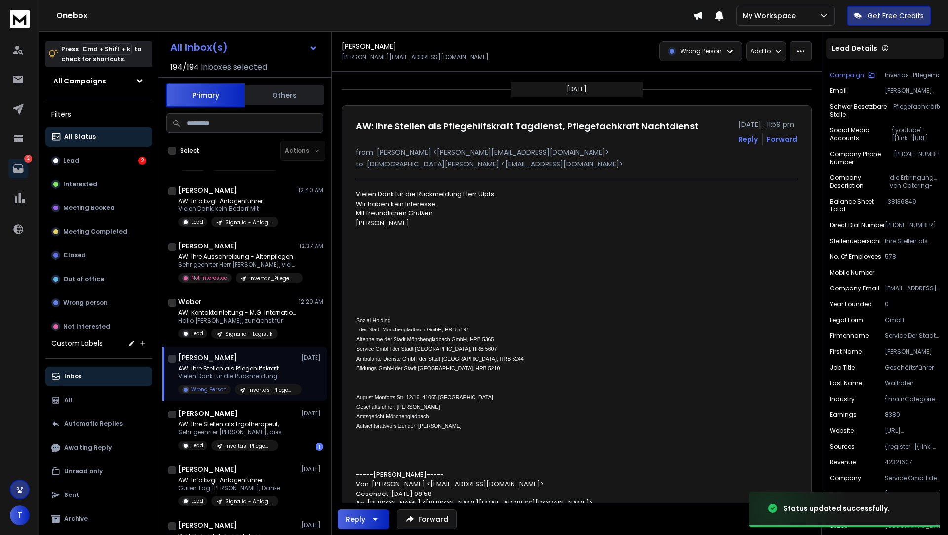
click at [702, 59] on div "Wrong Person" at bounding box center [701, 51] width 82 height 19
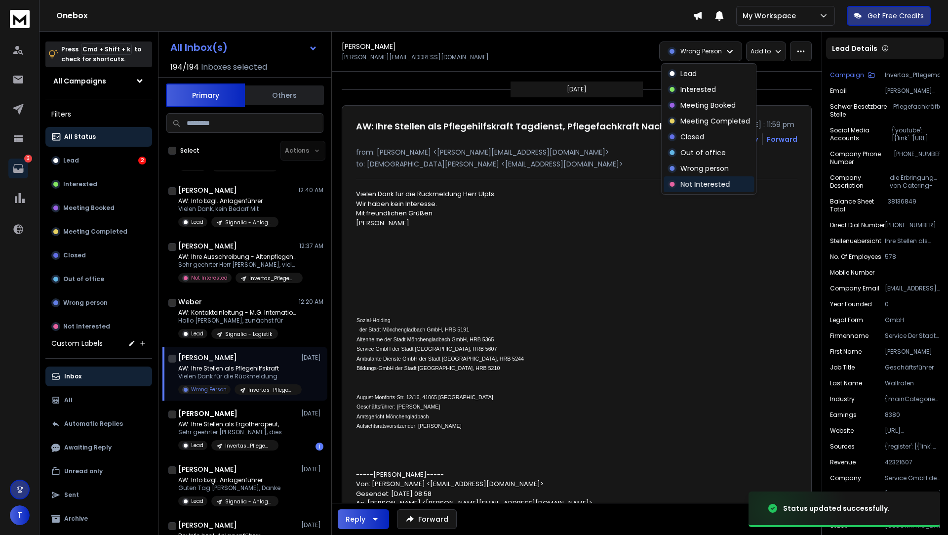
click at [695, 177] on div "Not Interested" at bounding box center [709, 184] width 90 height 16
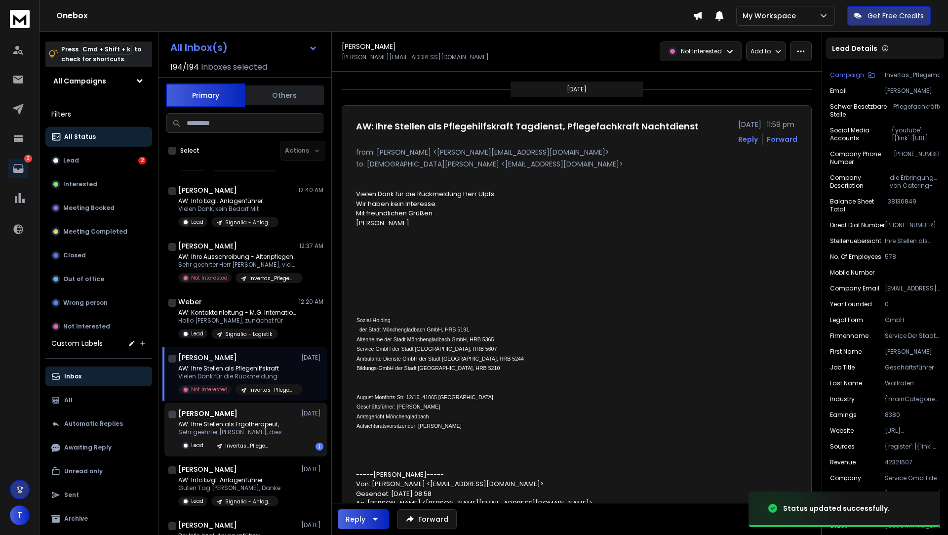
click at [242, 446] on p "Invertas_Pflegematcher_V2" at bounding box center [248, 445] width 47 height 7
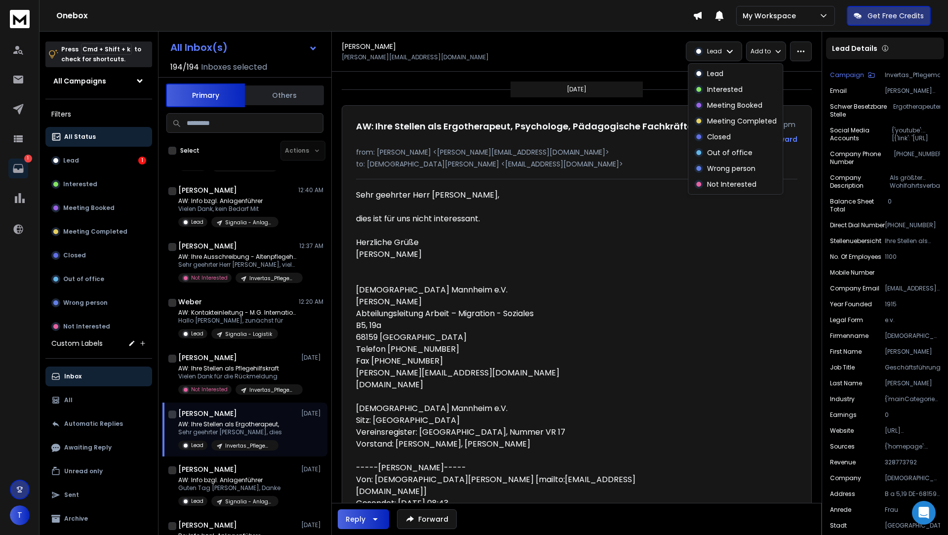
click at [720, 47] on div "Lead" at bounding box center [713, 51] width 55 height 19
click at [743, 183] on p "Not Interested" at bounding box center [731, 184] width 49 height 10
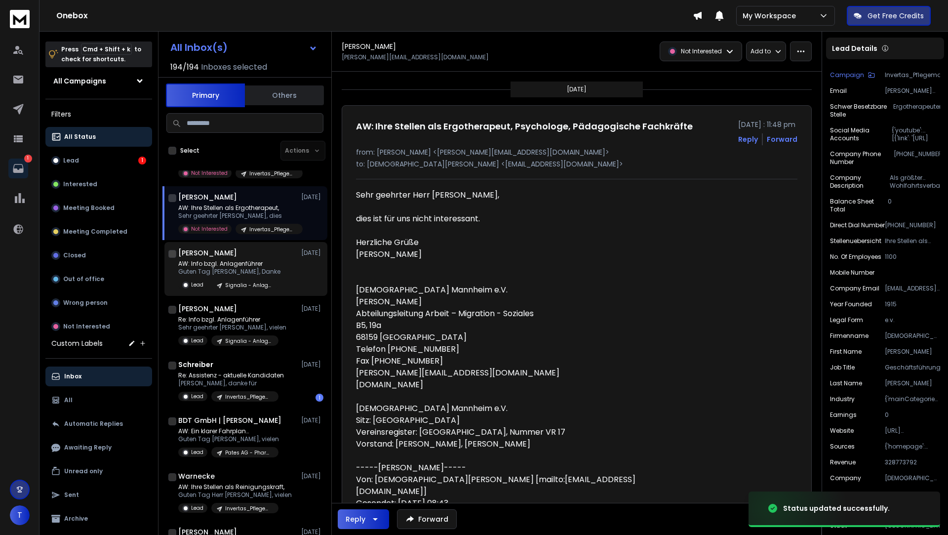
scroll to position [1663, 0]
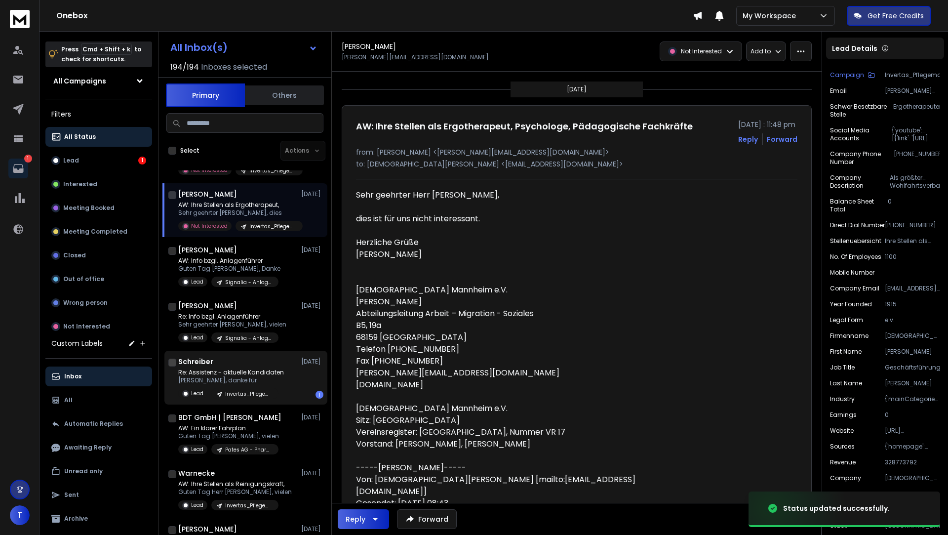
click at [265, 380] on p "[PERSON_NAME], danke für" at bounding box center [231, 380] width 106 height 8
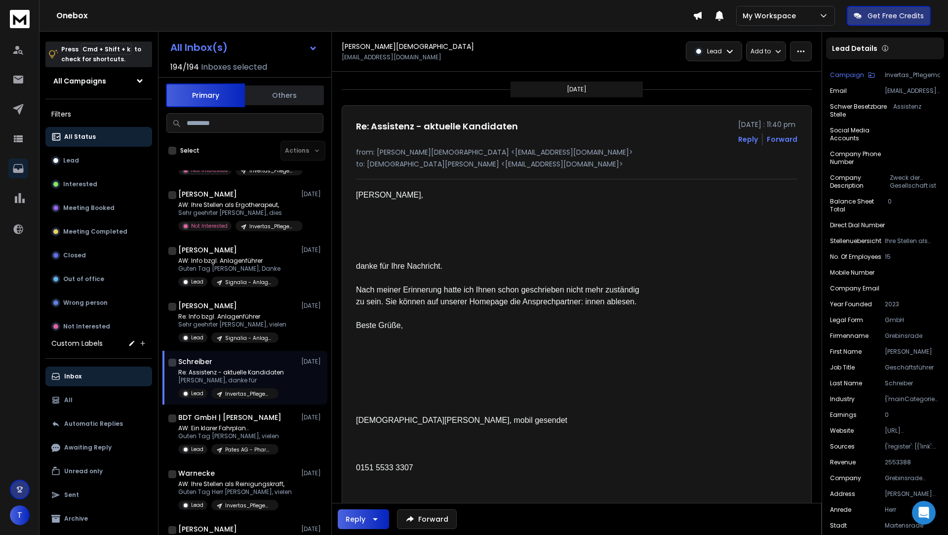
click at [717, 61] on div "[PERSON_NAME][DEMOGRAPHIC_DATA] [PERSON_NAME] [PERSON_NAME][EMAIL_ADDRESS][DOMA…" at bounding box center [577, 52] width 490 height 40
click at [717, 55] on div "Lead" at bounding box center [713, 51] width 55 height 19
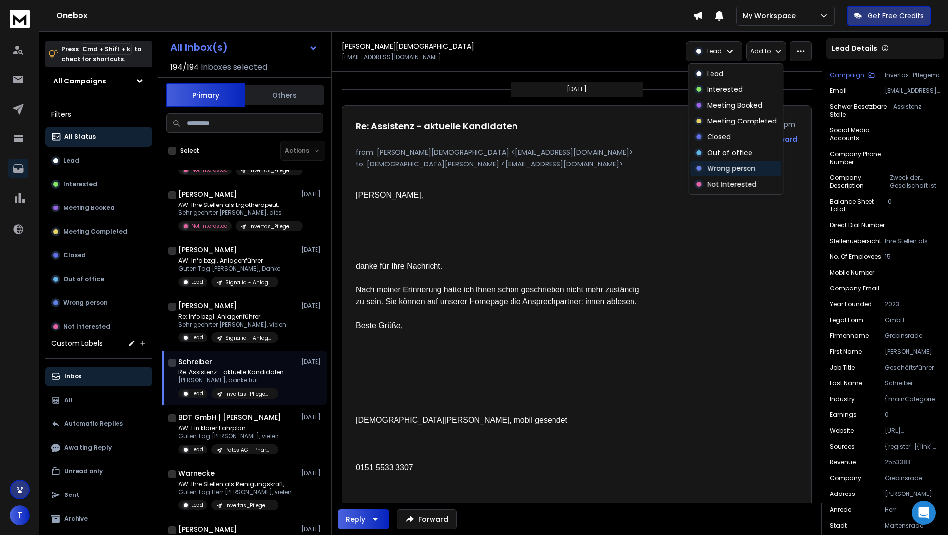
click at [712, 164] on p "Wrong person" at bounding box center [731, 168] width 48 height 10
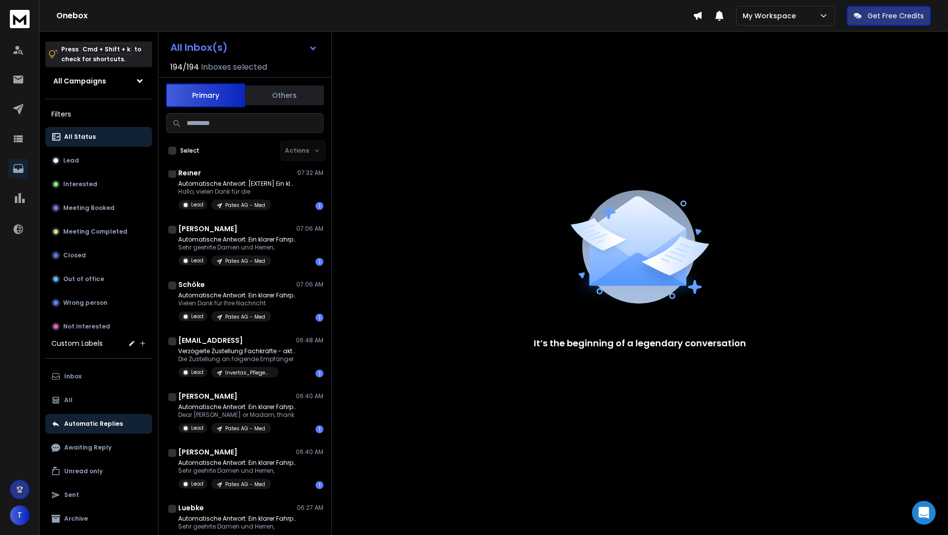
scroll to position [376, 0]
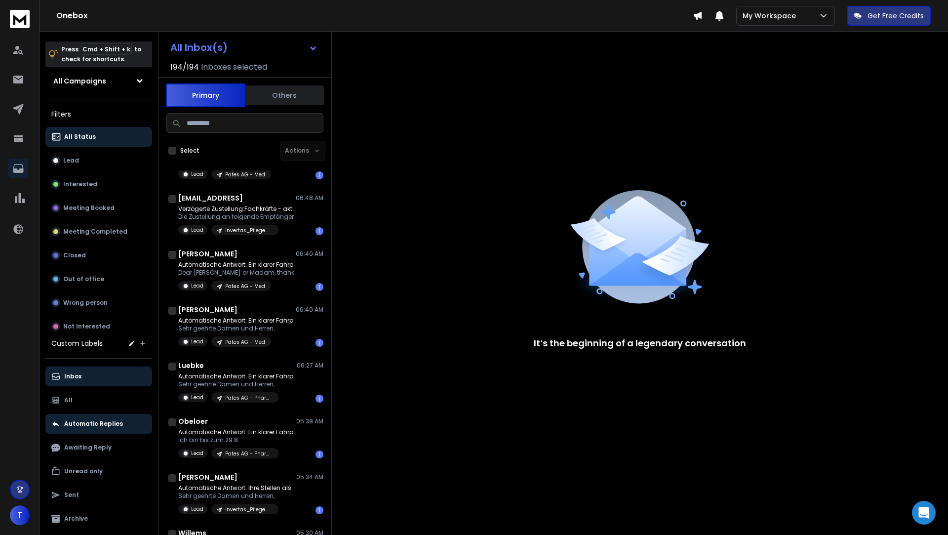
click at [83, 380] on button "Inbox" at bounding box center [98, 376] width 107 height 20
